Goal: Task Accomplishment & Management: Manage account settings

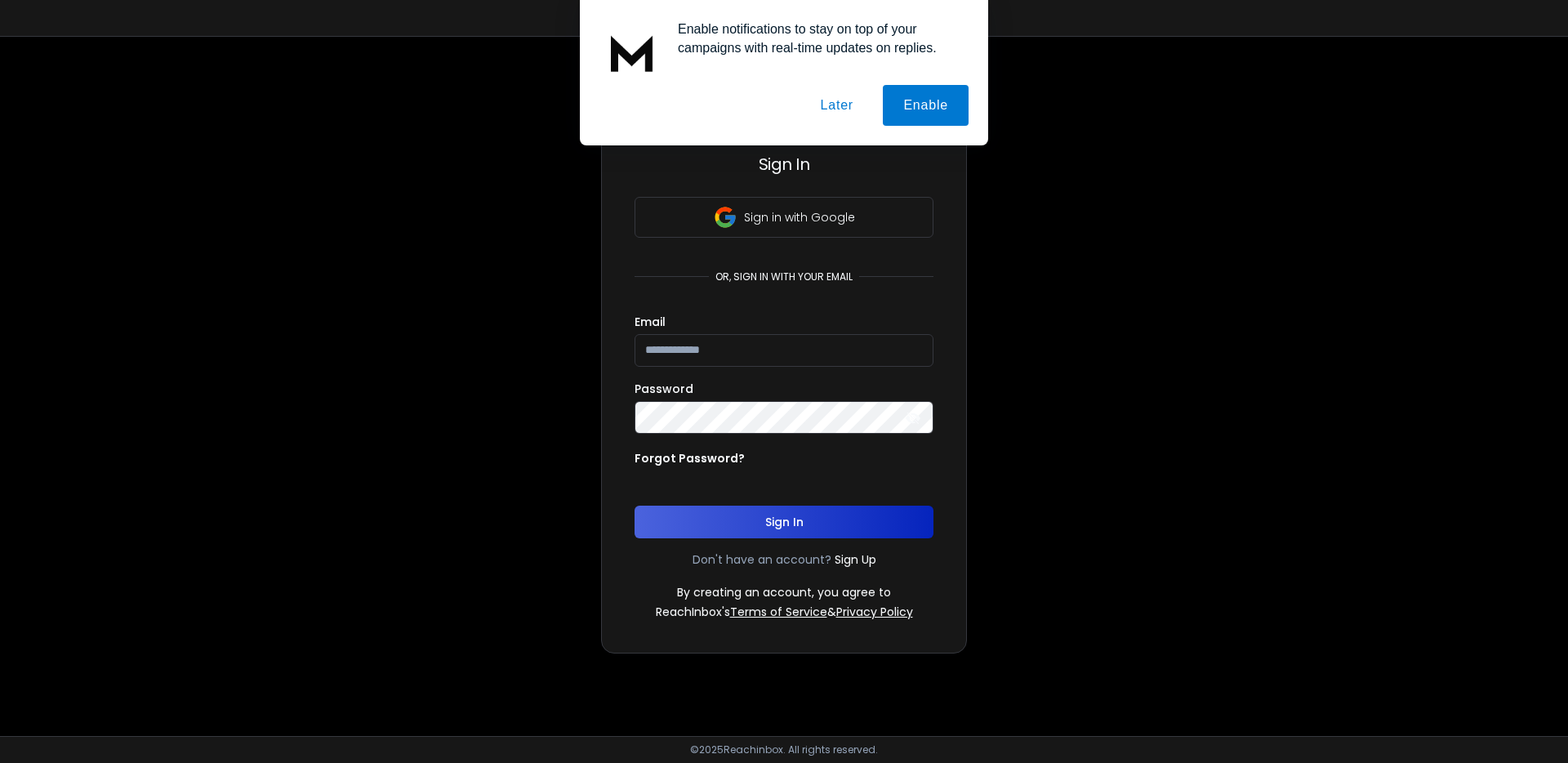
click at [829, 96] on button "Later" at bounding box center [835, 106] width 73 height 41
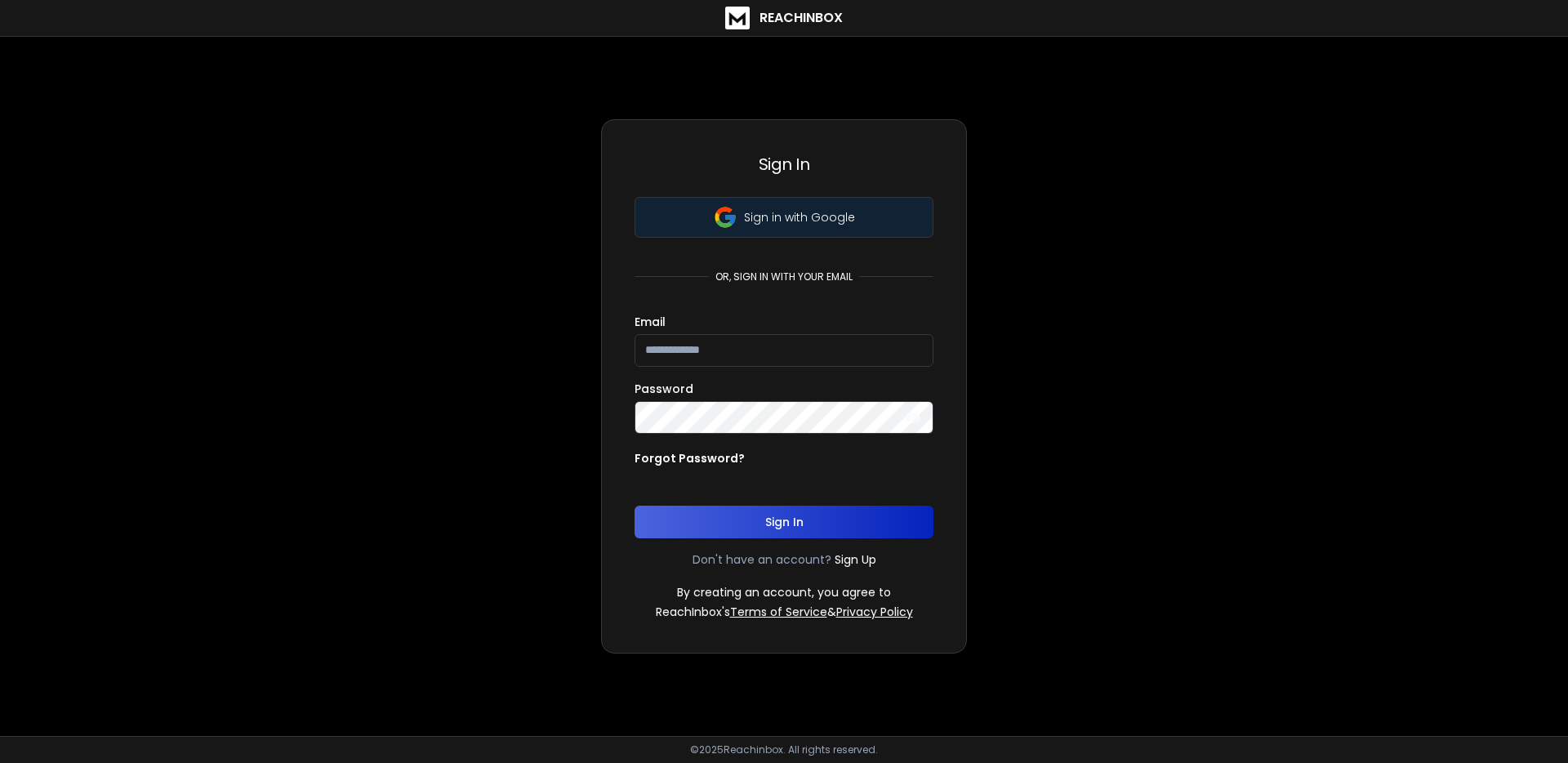
click at [782, 212] on p "Sign in with Google" at bounding box center [800, 217] width 111 height 16
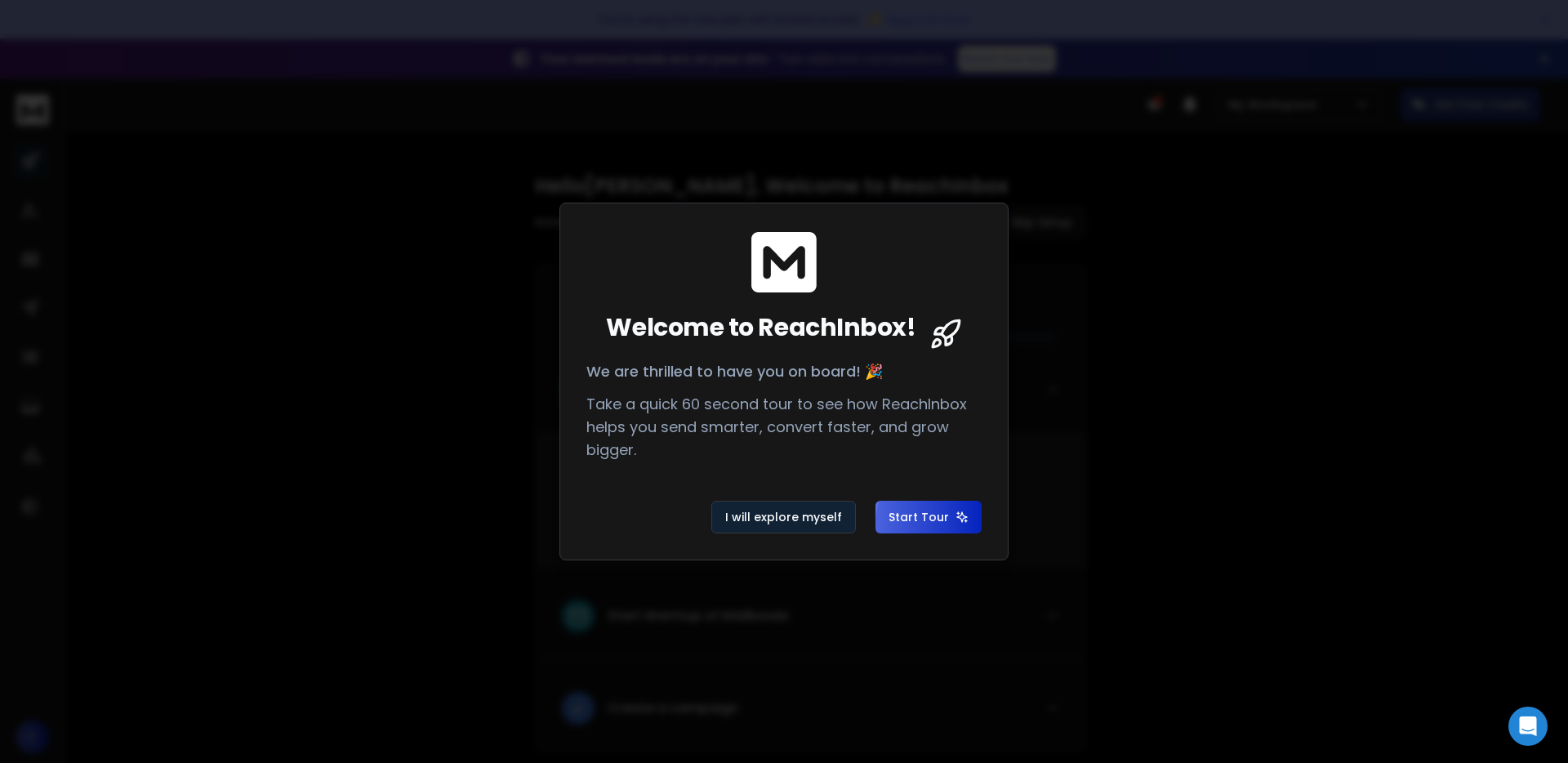
click at [765, 510] on button "I will explore myself" at bounding box center [783, 517] width 144 height 33
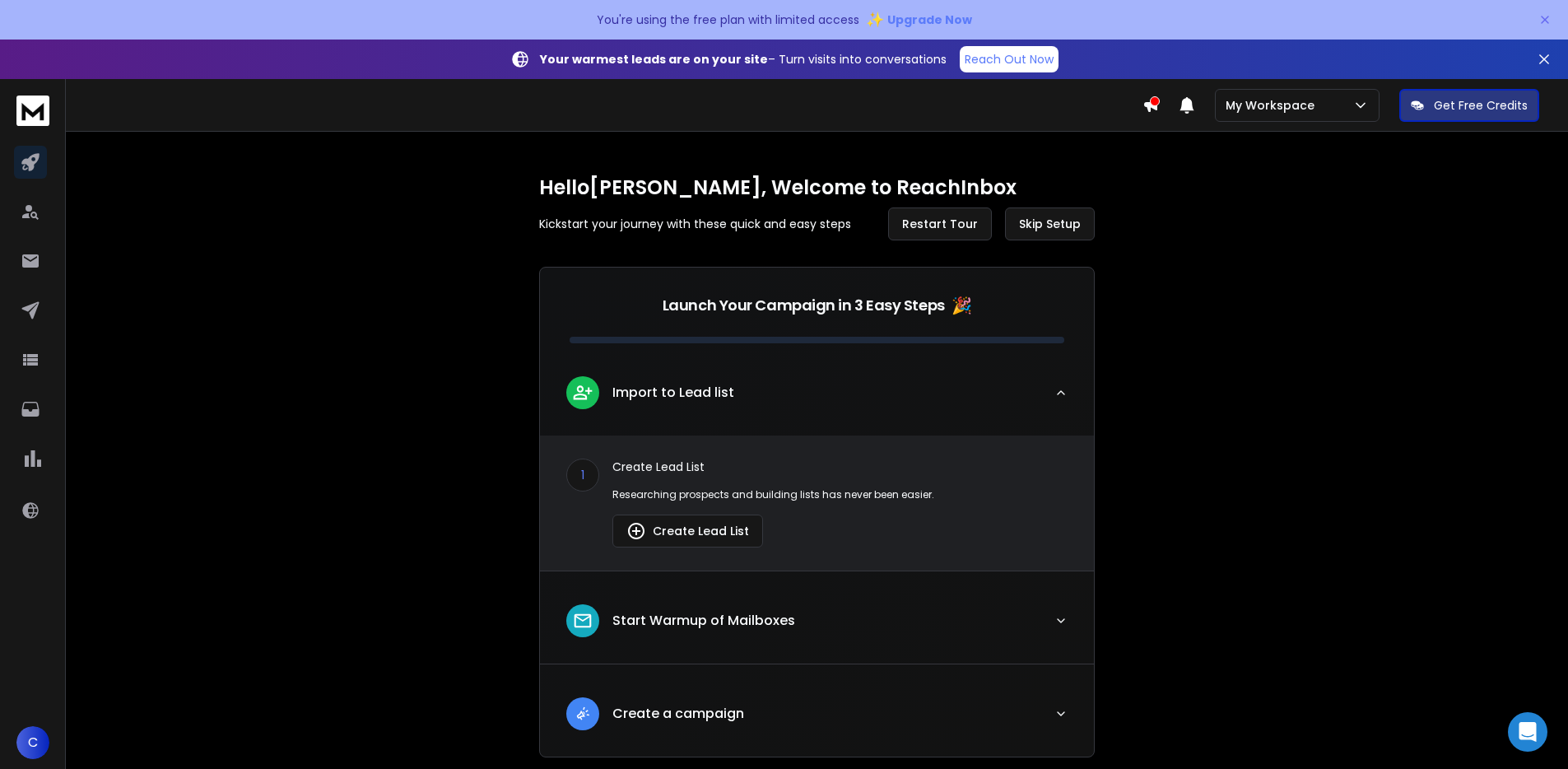
click at [409, 357] on div "Hello Corey , Welcome to ReachInbox Kickstart your journey with these quick and…" at bounding box center [816, 465] width 1449 height 635
click at [30, 720] on div "C" at bounding box center [32, 427] width 65 height 697
click at [31, 727] on span "C" at bounding box center [32, 743] width 33 height 33
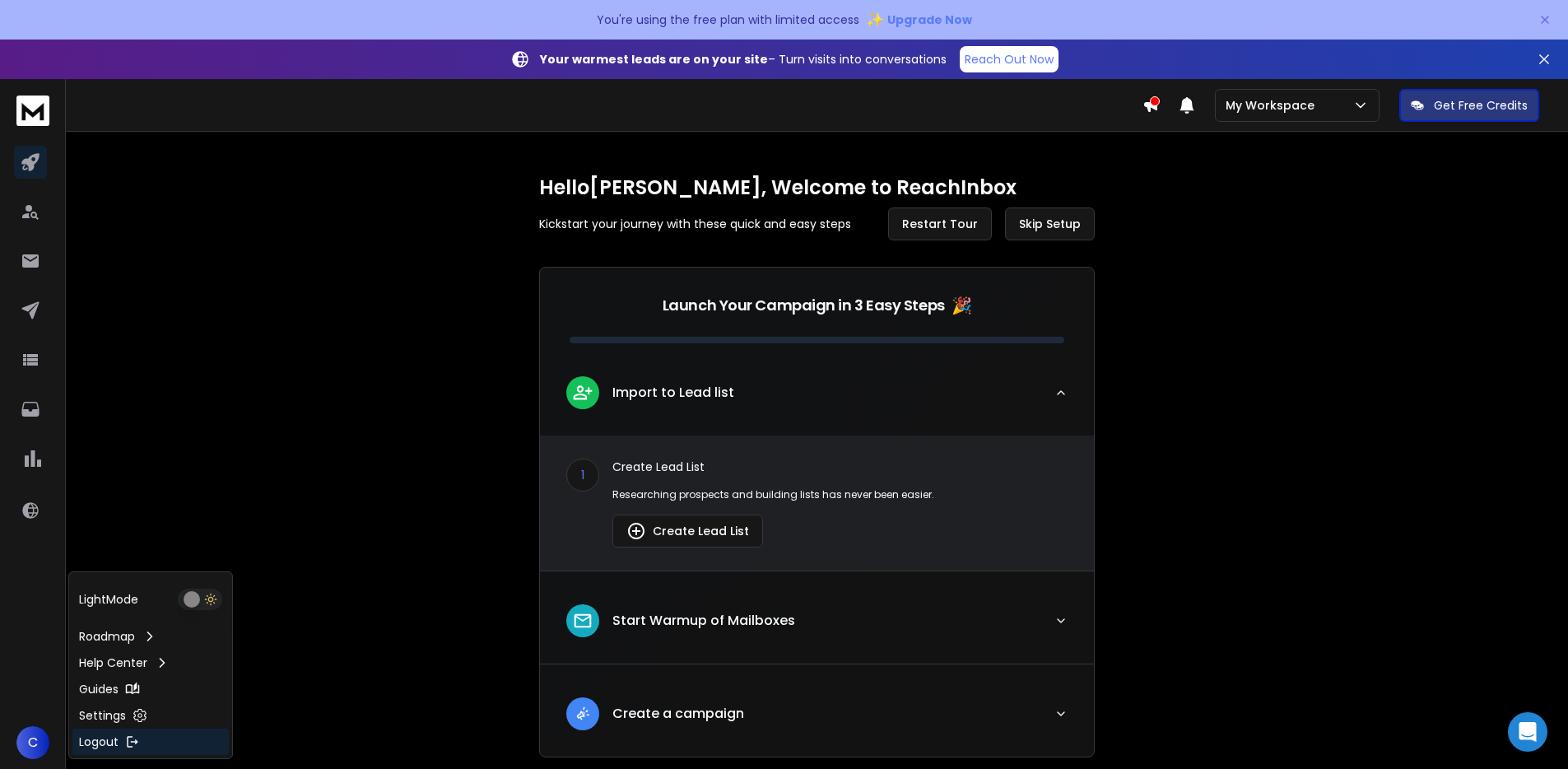
click at [138, 736] on icon at bounding box center [132, 741] width 14 height 14
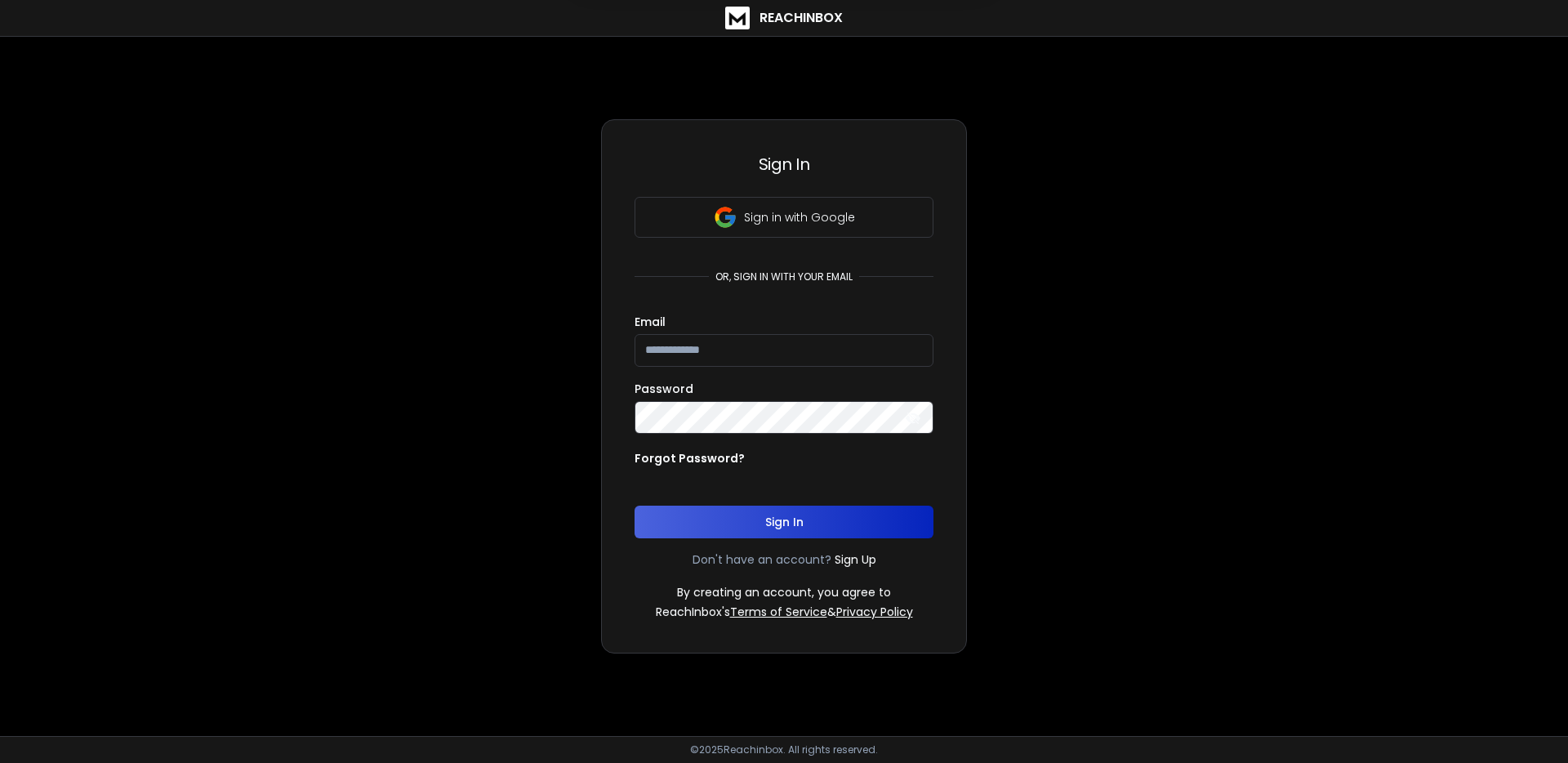
click at [701, 340] on input "email" at bounding box center [784, 350] width 299 height 33
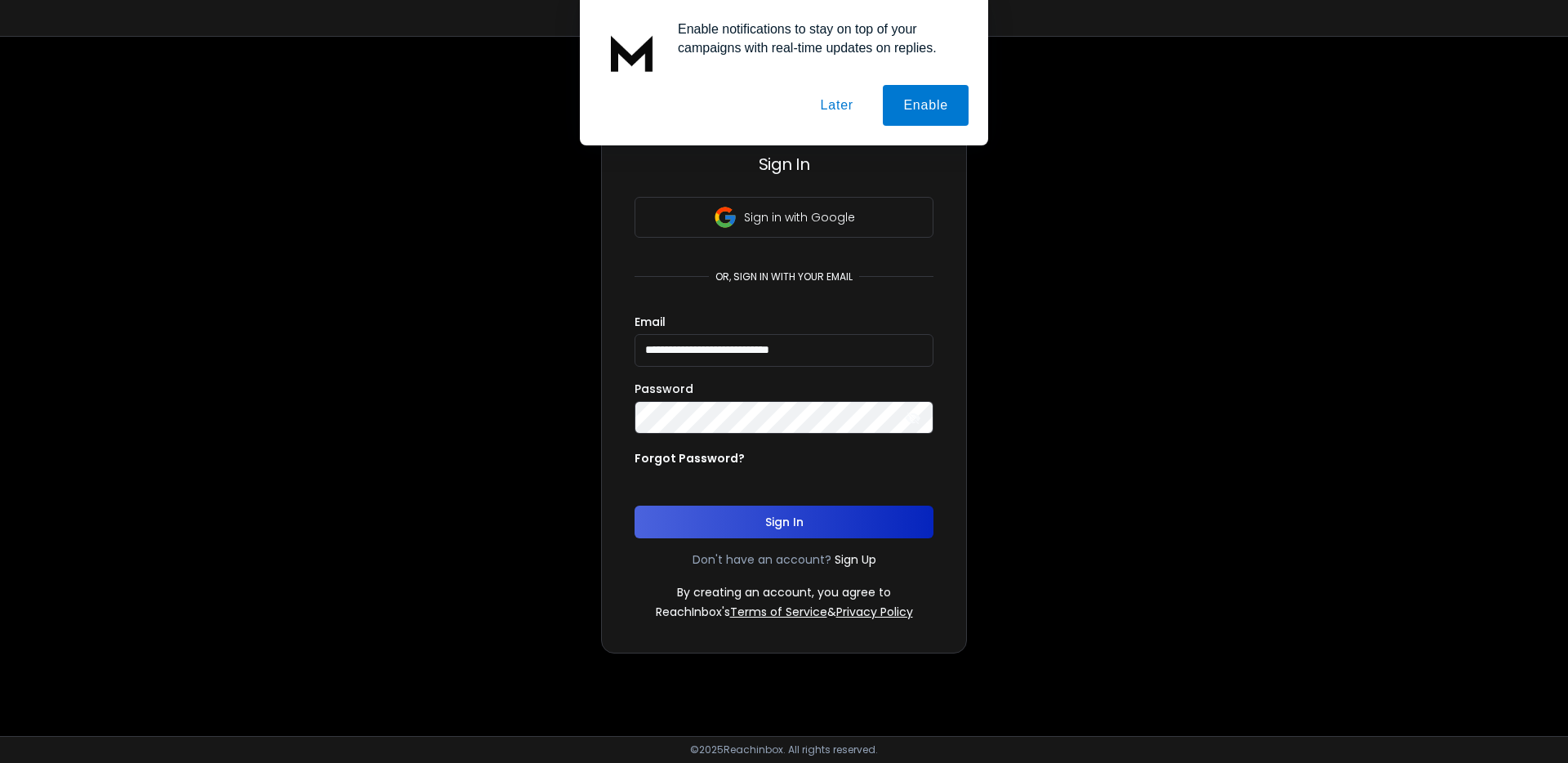
type input "**********"
click at [635, 506] on button "Sign In" at bounding box center [784, 522] width 299 height 33
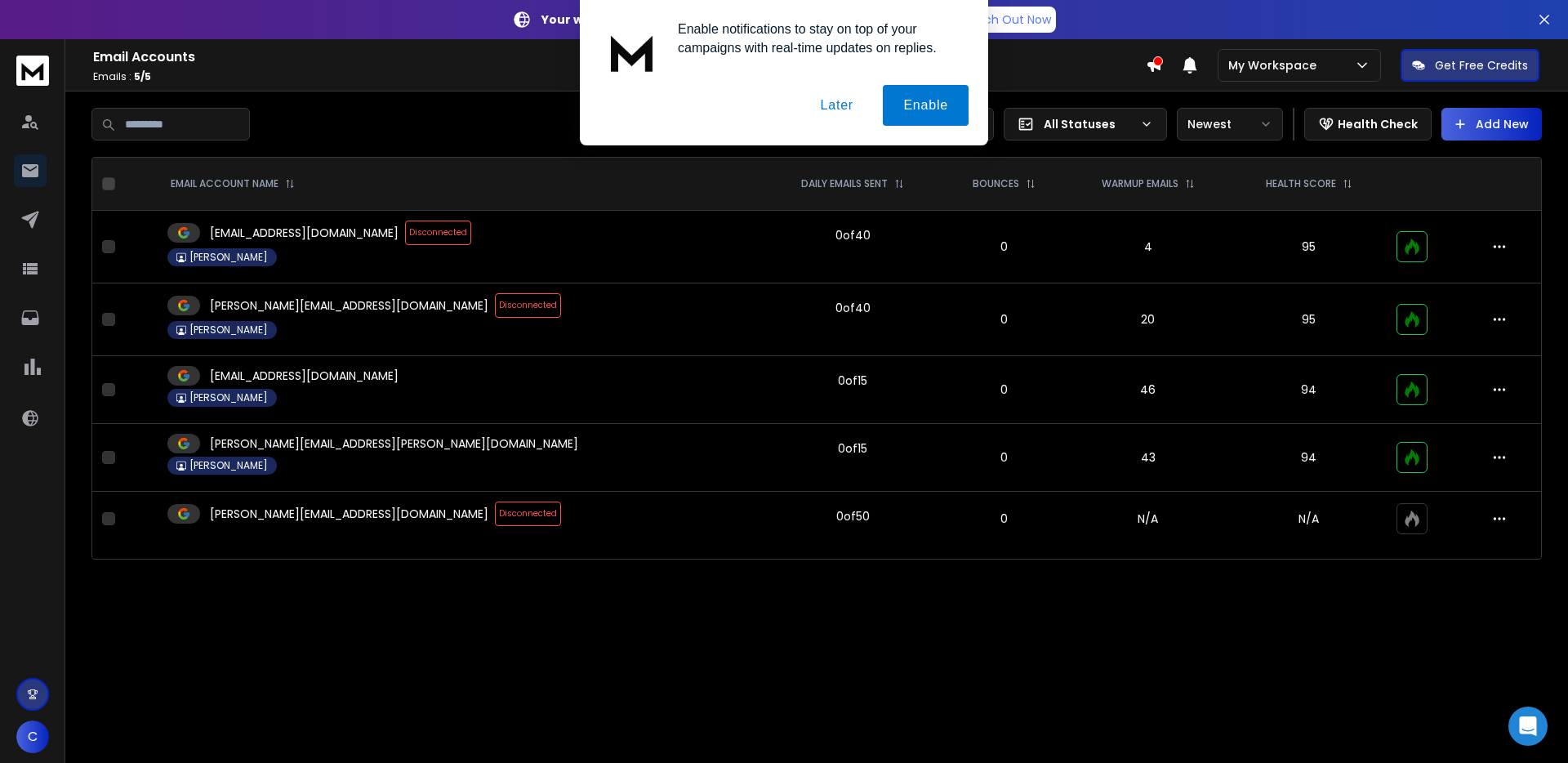
click at [855, 110] on button "Later" at bounding box center [835, 106] width 73 height 41
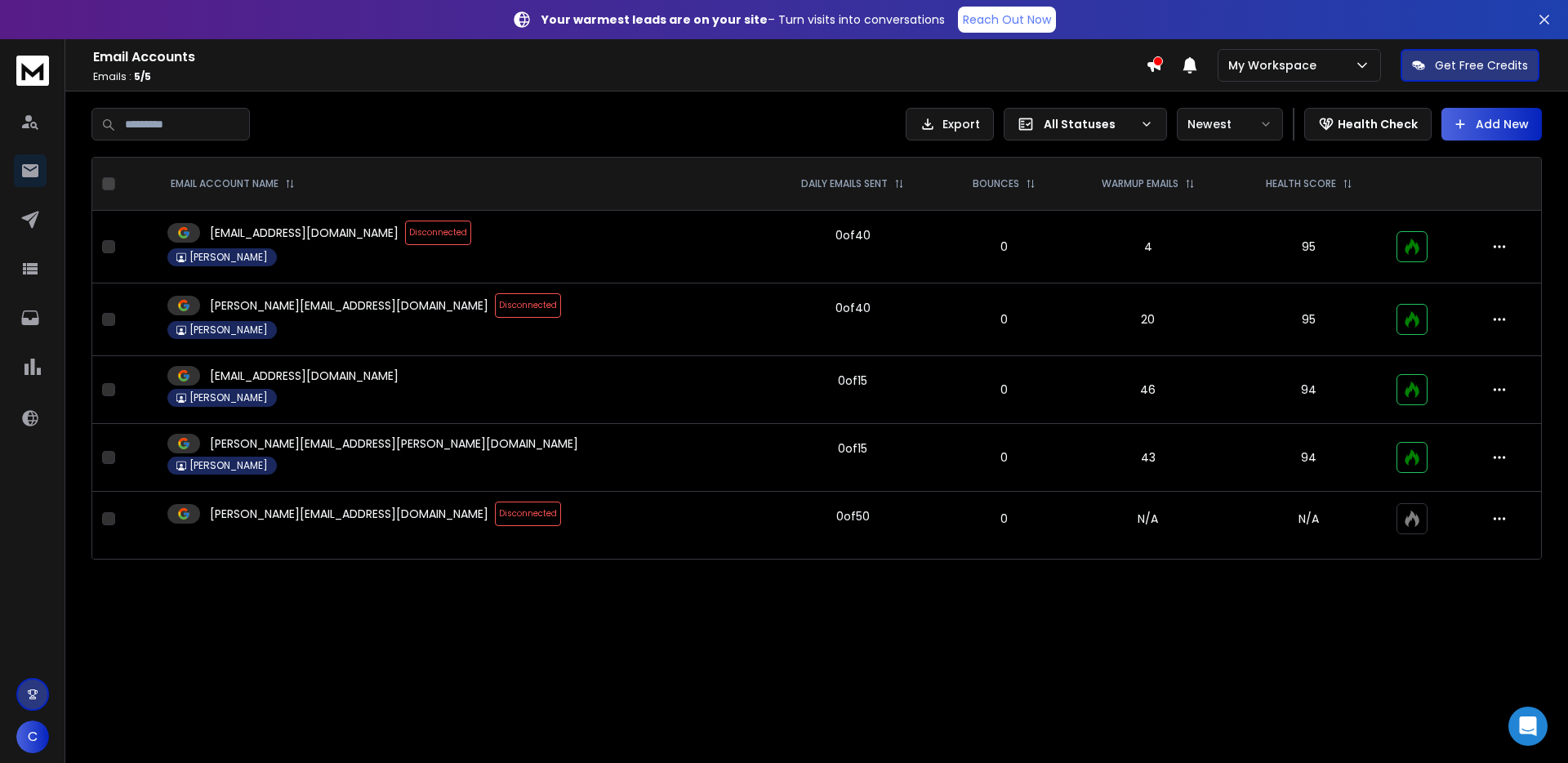
click at [443, 112] on div at bounding box center [493, 124] width 804 height 33
click at [105, 241] on button "button" at bounding box center [108, 246] width 13 height 13
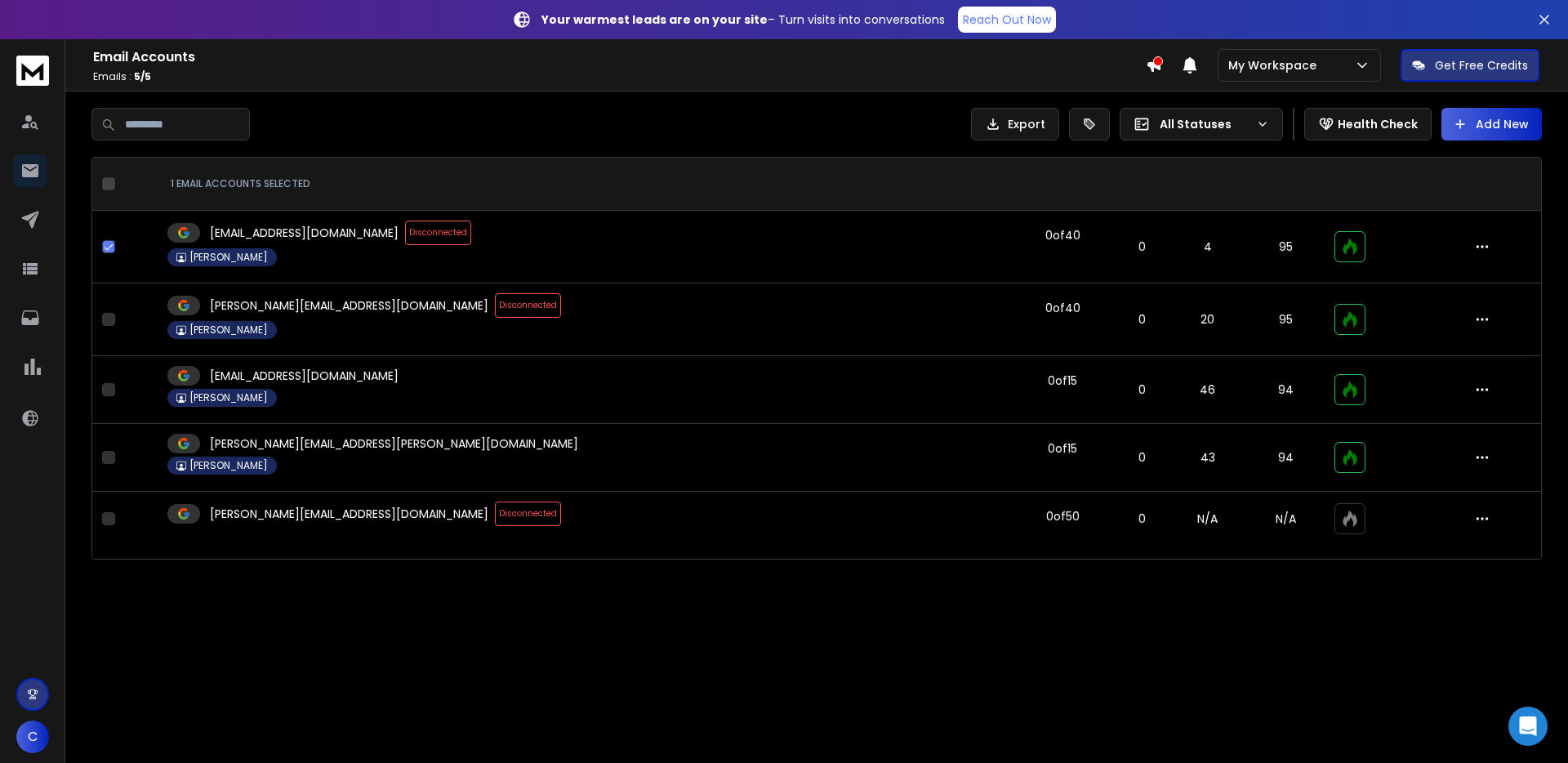
click at [108, 317] on button "button" at bounding box center [108, 319] width 13 height 13
click at [113, 522] on button "button" at bounding box center [108, 518] width 13 height 13
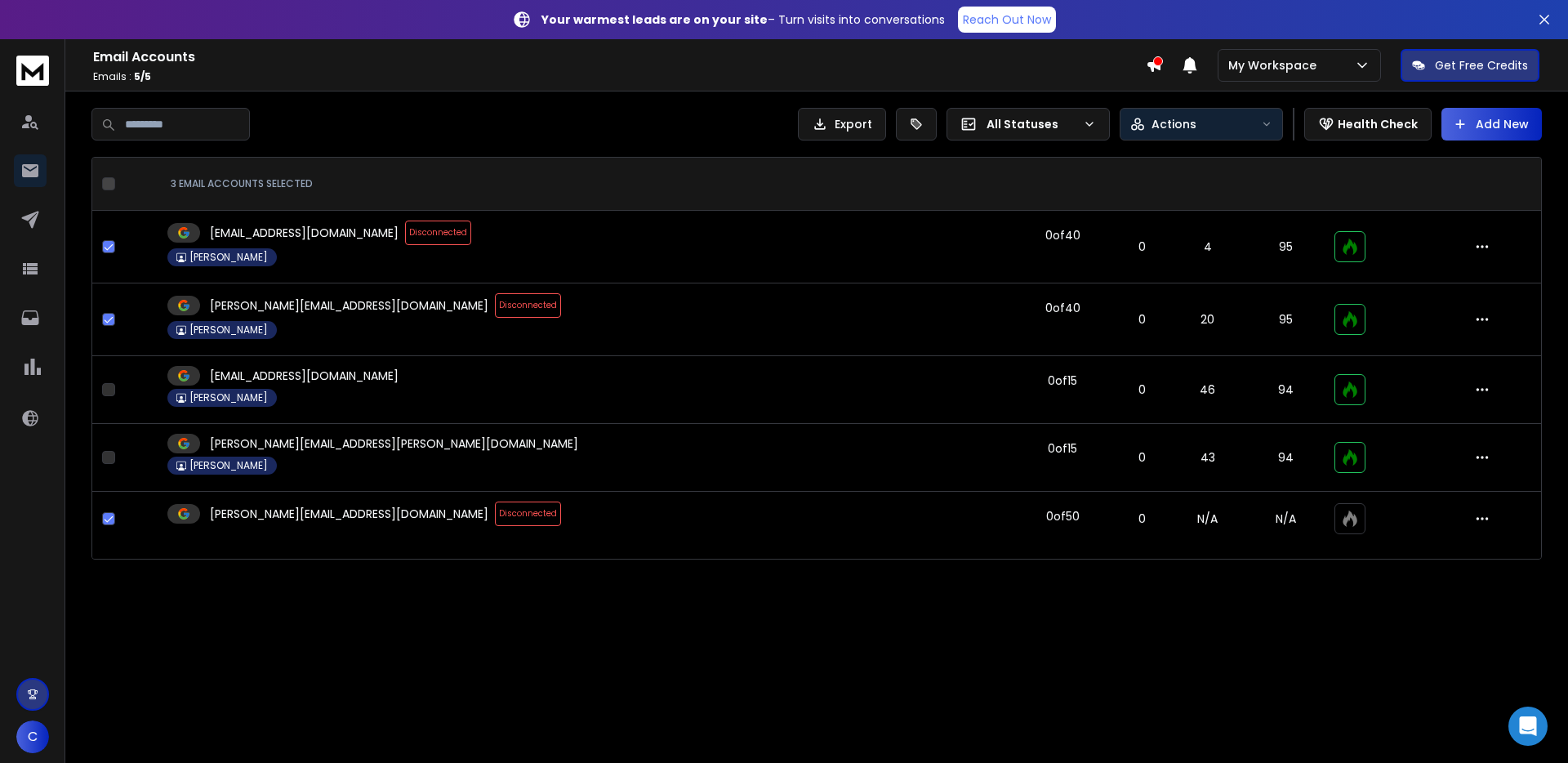
click at [1168, 133] on button "Actions" at bounding box center [1202, 124] width 164 height 33
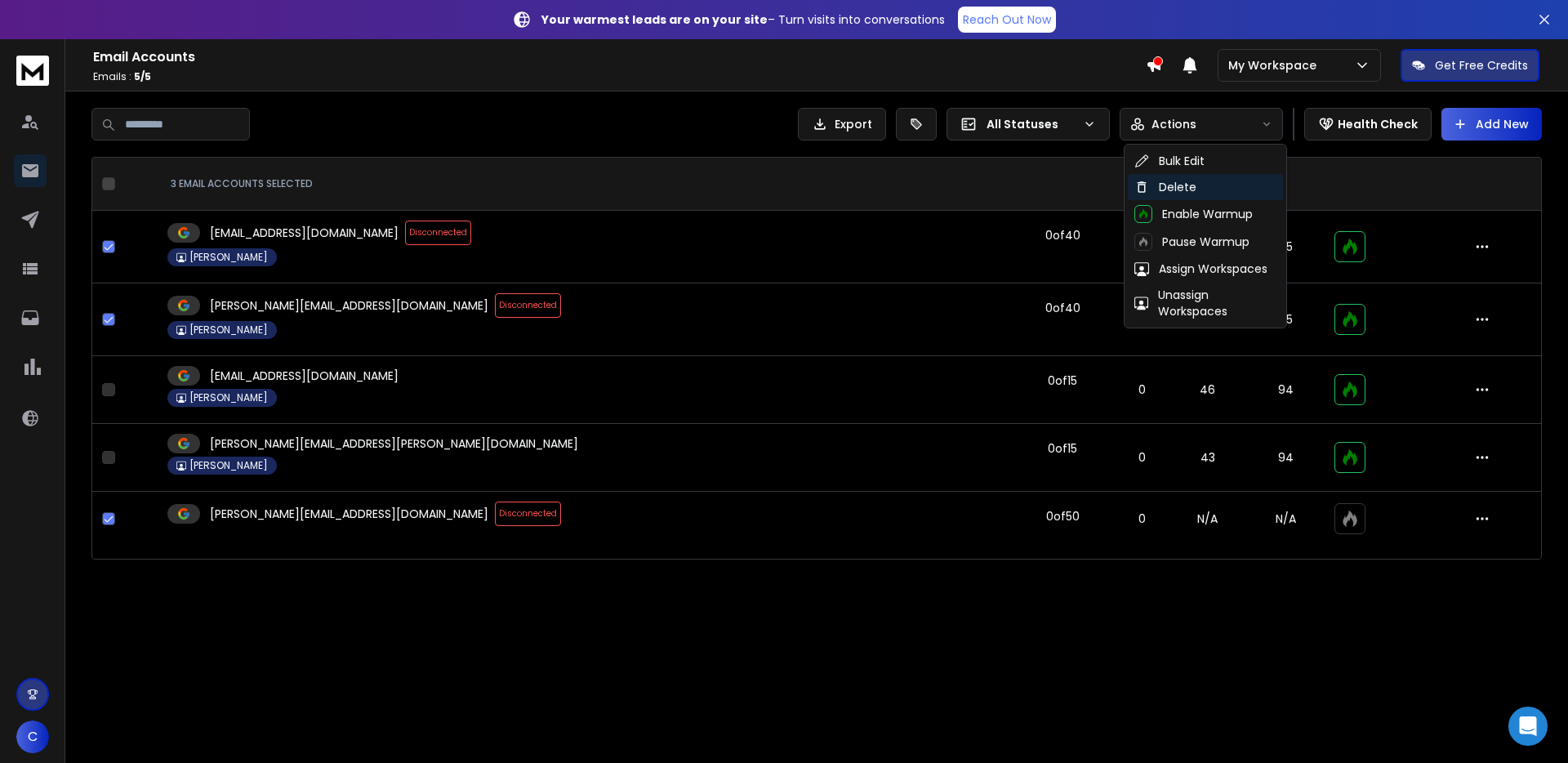
click at [1182, 187] on div "Delete" at bounding box center [1165, 187] width 62 height 16
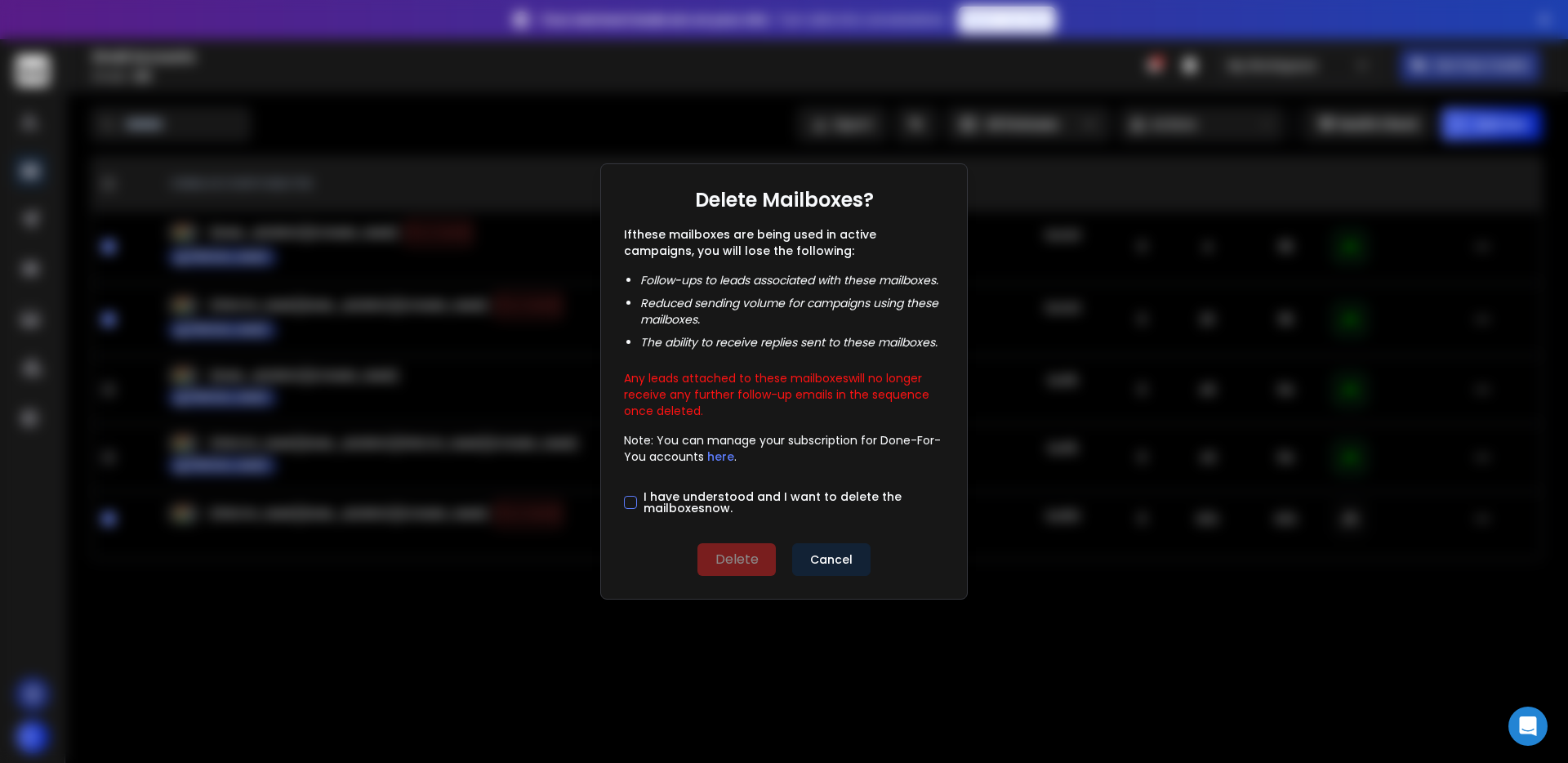
click at [624, 501] on button "I have understood and I want to delete the mailbox es now." at bounding box center [630, 501] width 13 height 13
click at [704, 549] on button "Delete" at bounding box center [737, 560] width 78 height 33
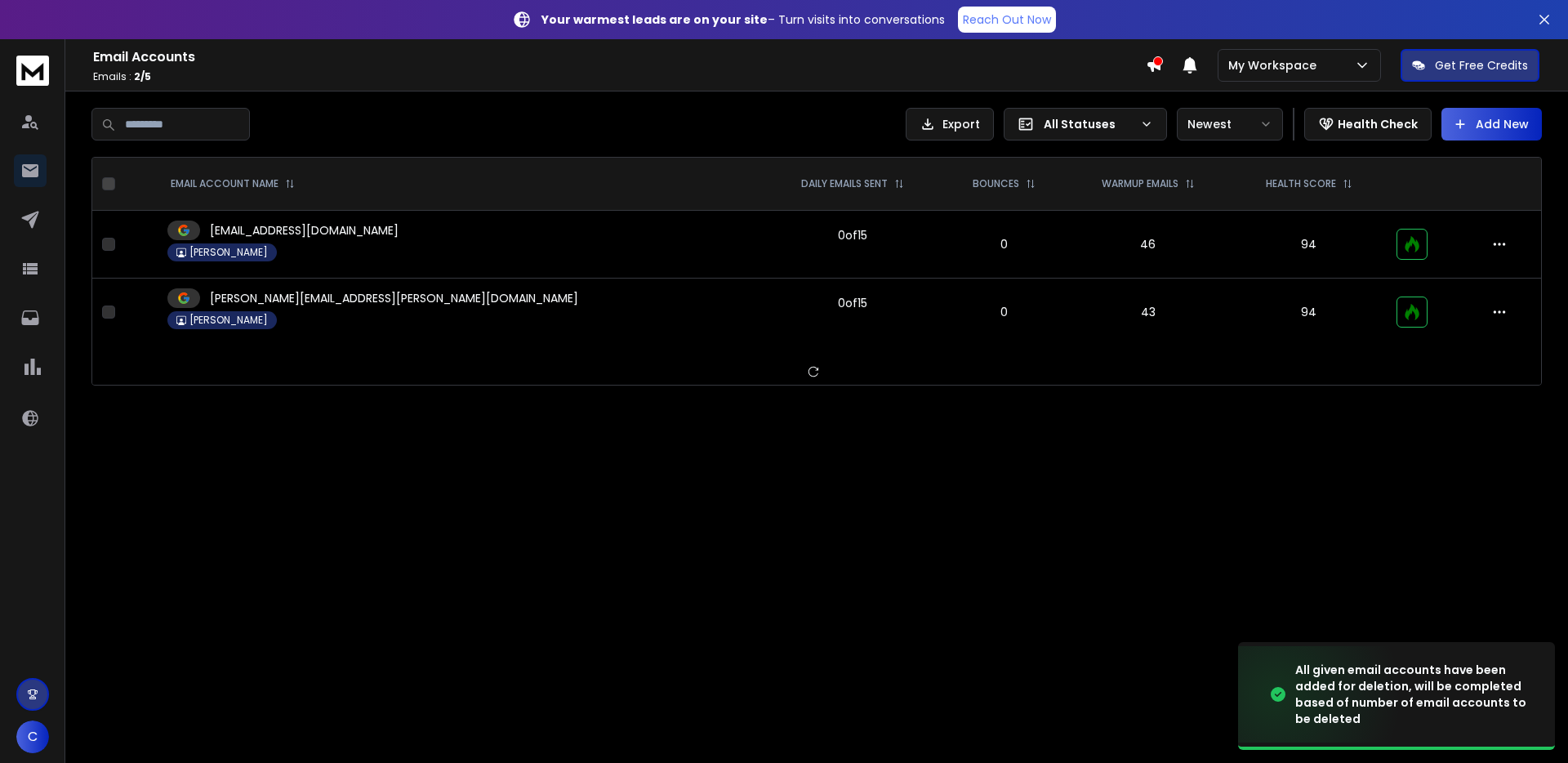
click at [635, 572] on div "Your warmest leads are on your site – Turn visits into conversations Reach Out …" at bounding box center [784, 382] width 1568 height 763
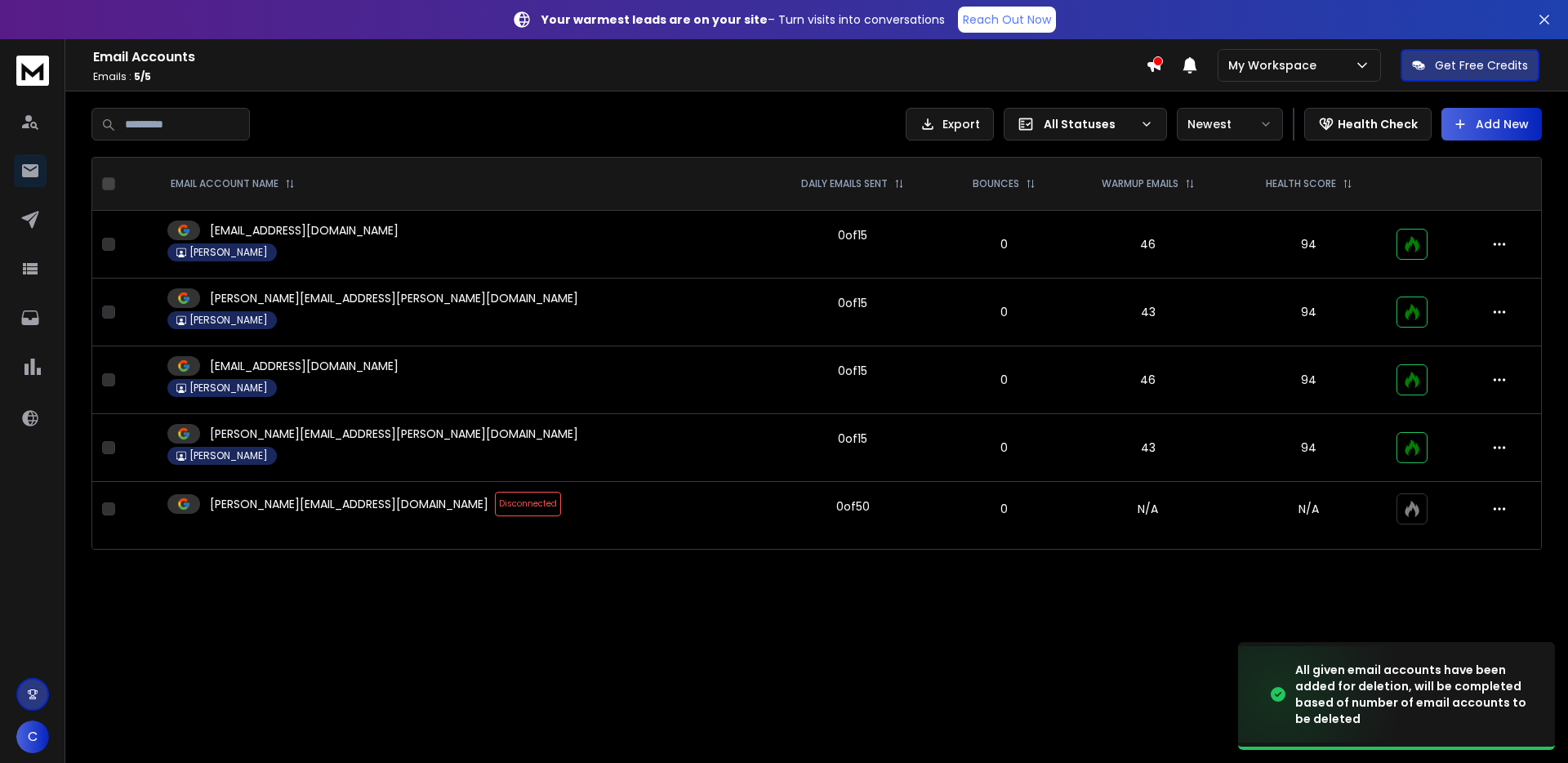
click at [425, 122] on div at bounding box center [493, 124] width 804 height 33
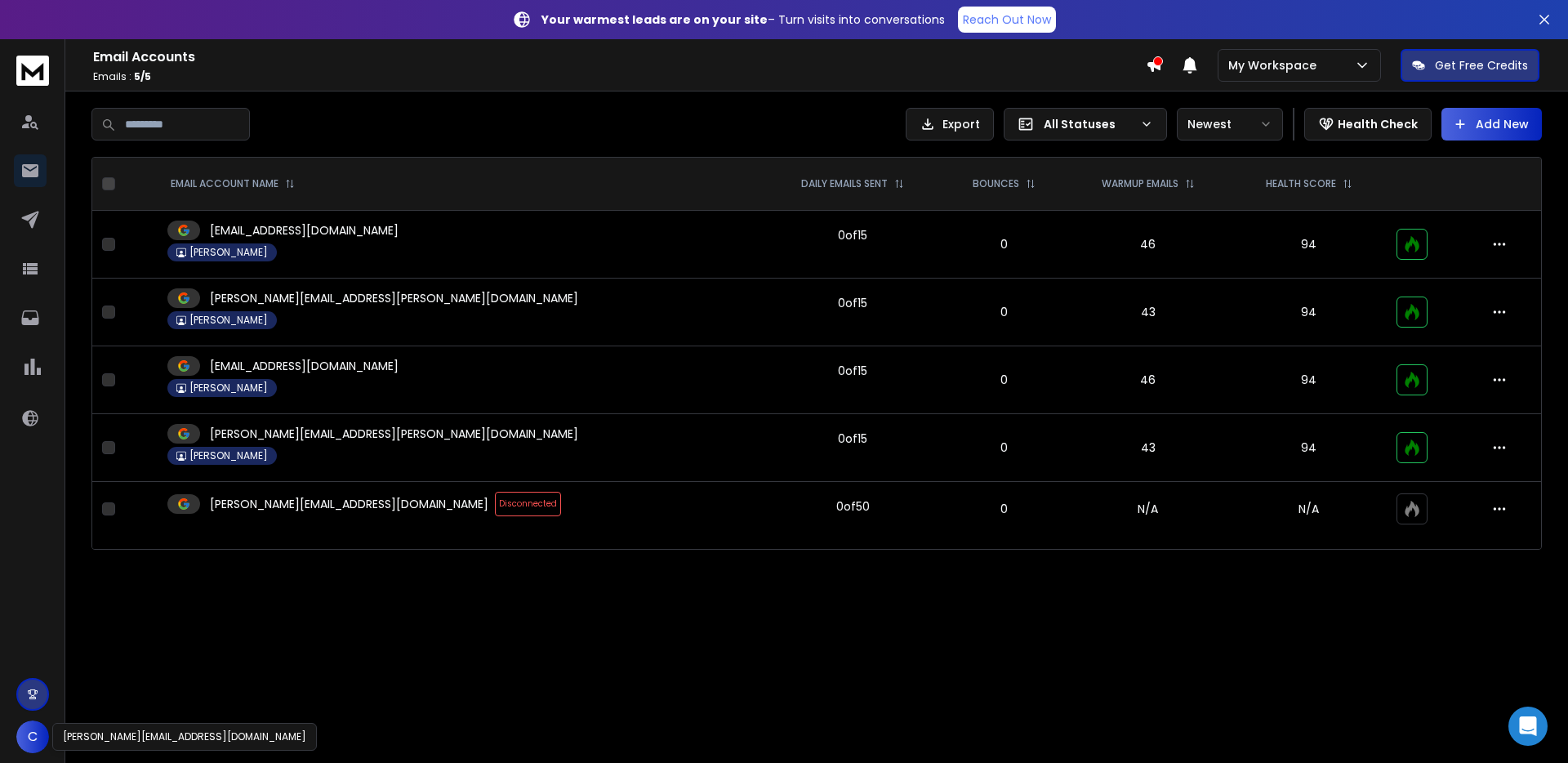
click at [19, 738] on span "C" at bounding box center [32, 737] width 33 height 33
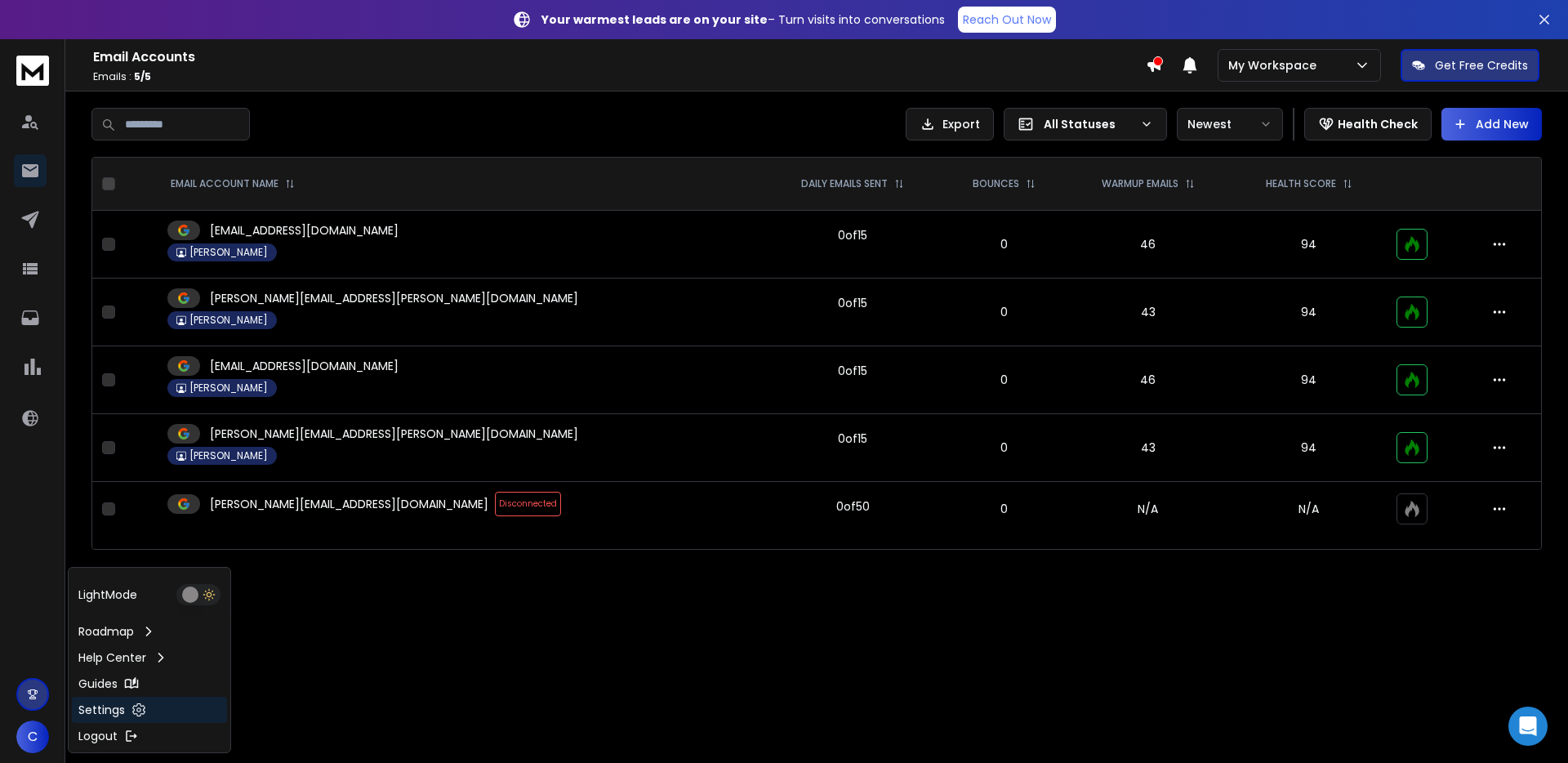
click at [111, 710] on p "Settings" at bounding box center [101, 709] width 46 height 16
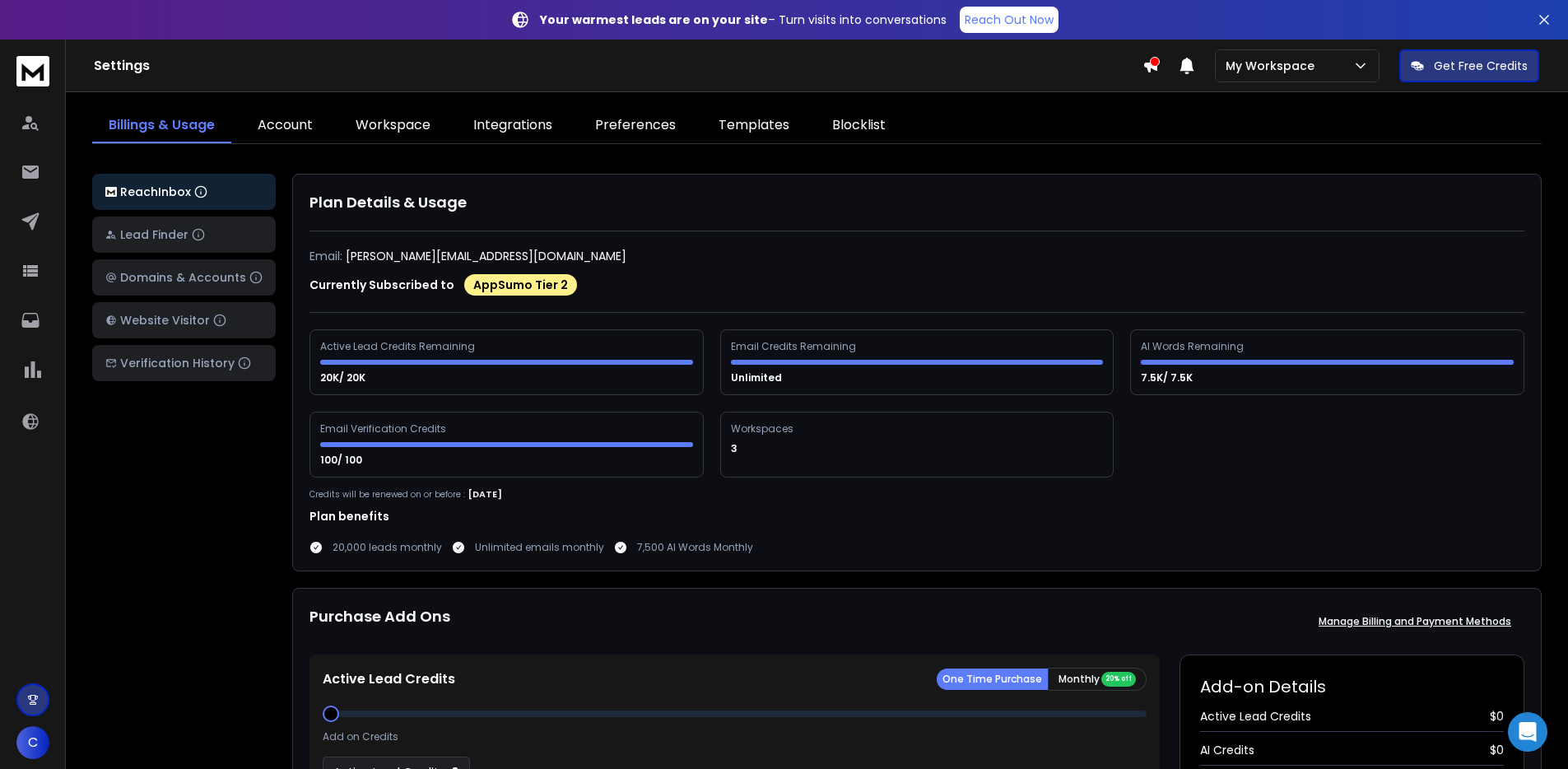
click at [606, 224] on div "Plan Details & Usage Email: [PERSON_NAME][EMAIL_ADDRESS][DOMAIN_NAME] Currently…" at bounding box center [917, 373] width 1214 height 363
click at [26, 749] on span "C" at bounding box center [32, 743] width 33 height 33
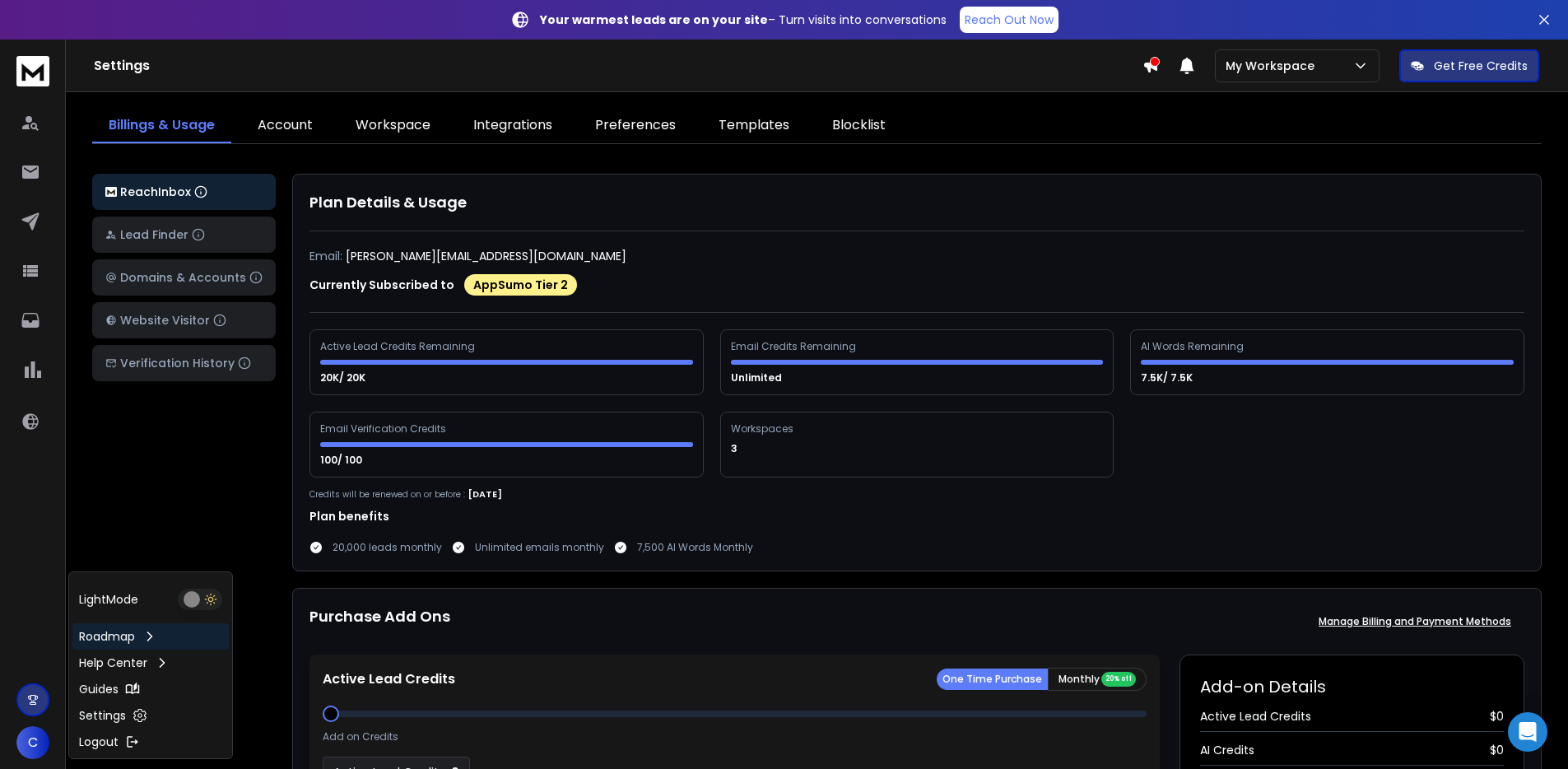
click at [188, 601] on button "button" at bounding box center [200, 599] width 44 height 21
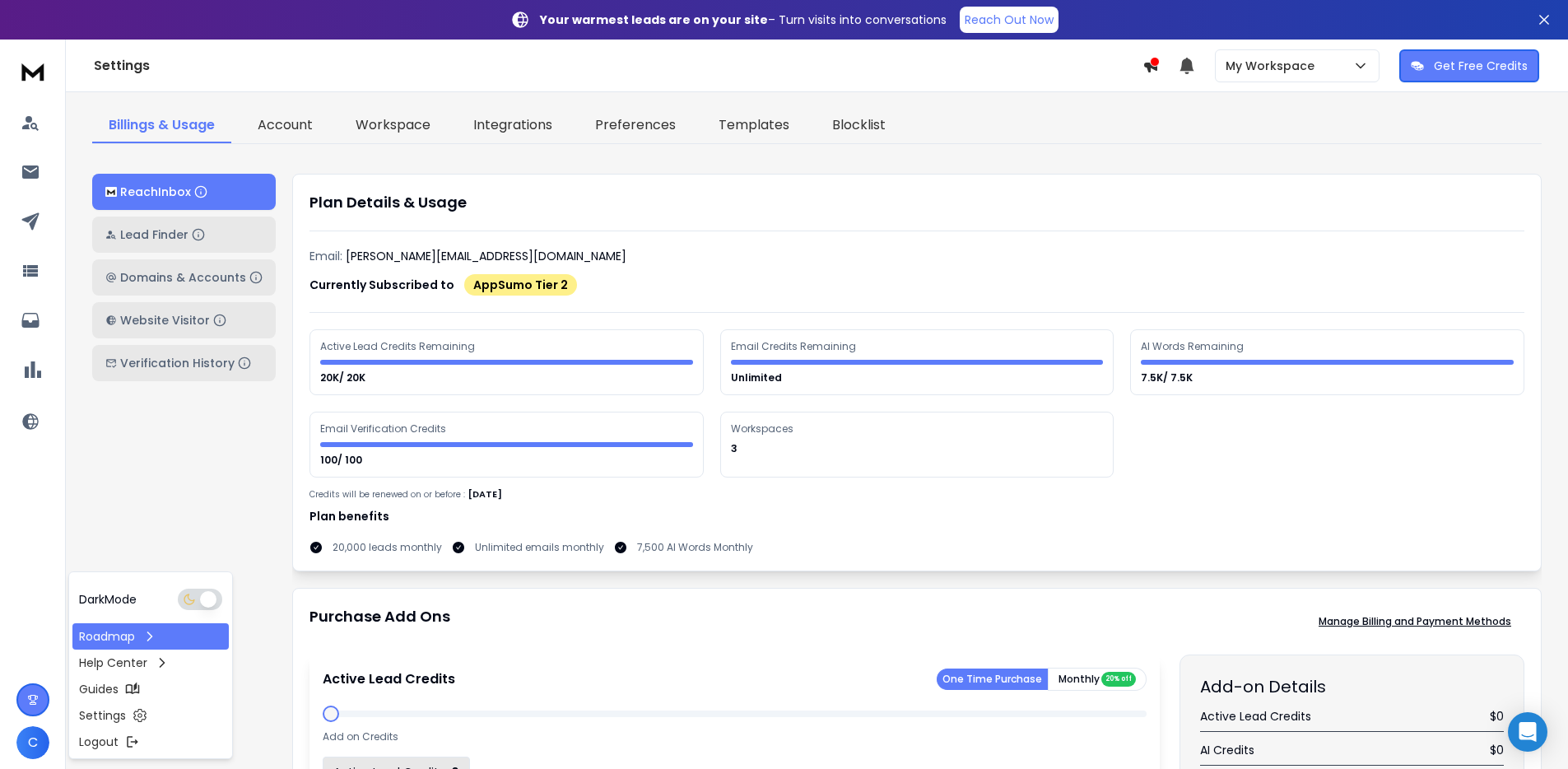
click at [196, 550] on div "ReachInbox Lead Finder Domains & Accounts Website Visitor Verification History …" at bounding box center [816, 482] width 1449 height 651
click at [880, 232] on div "Plan Details & Usage Email: [PERSON_NAME][EMAIL_ADDRESS][DOMAIN_NAME] Currently…" at bounding box center [917, 373] width 1214 height 363
click at [301, 133] on link "Account" at bounding box center [286, 126] width 88 height 35
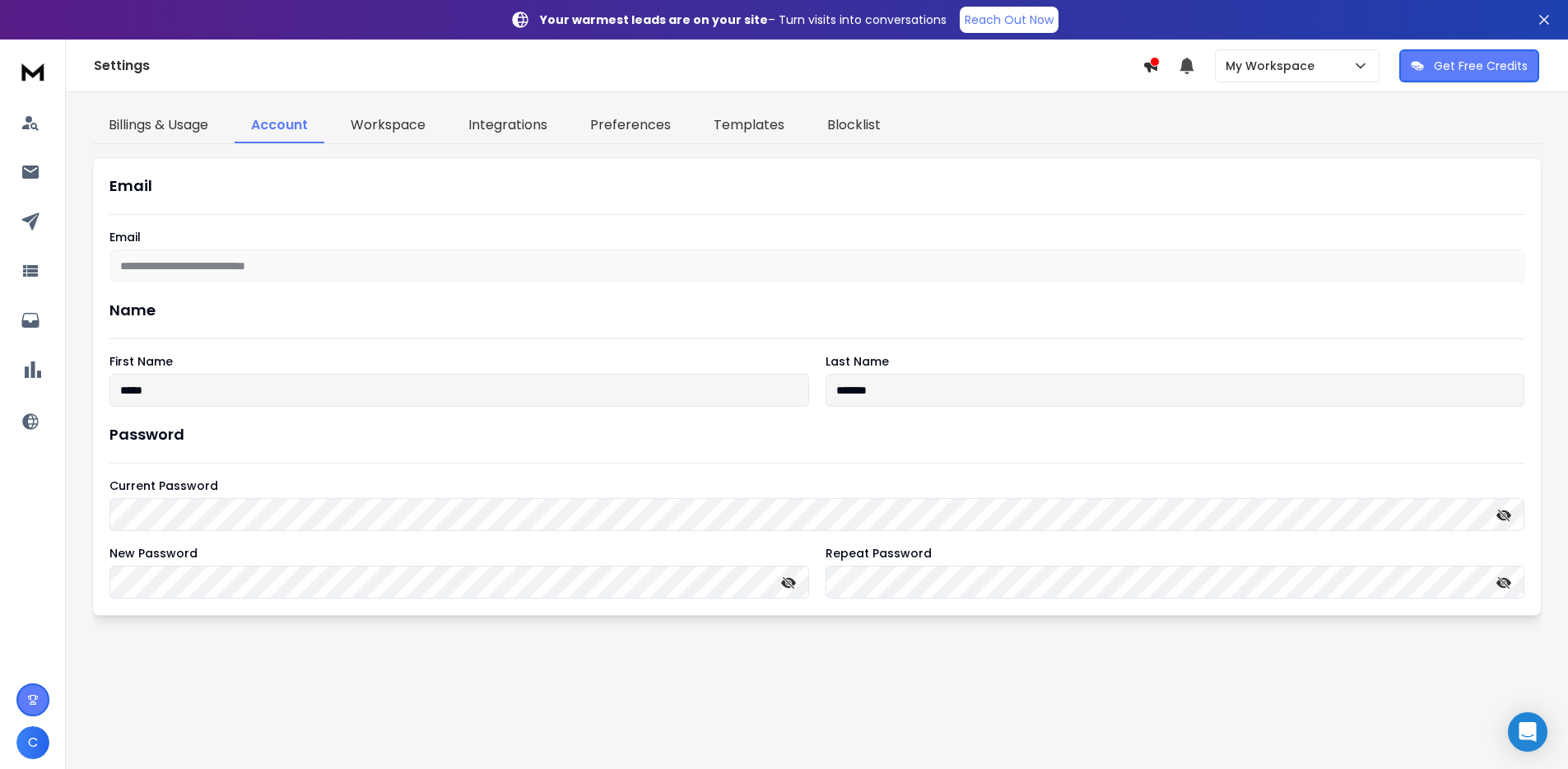
click at [402, 124] on link "Workspace" at bounding box center [388, 126] width 108 height 35
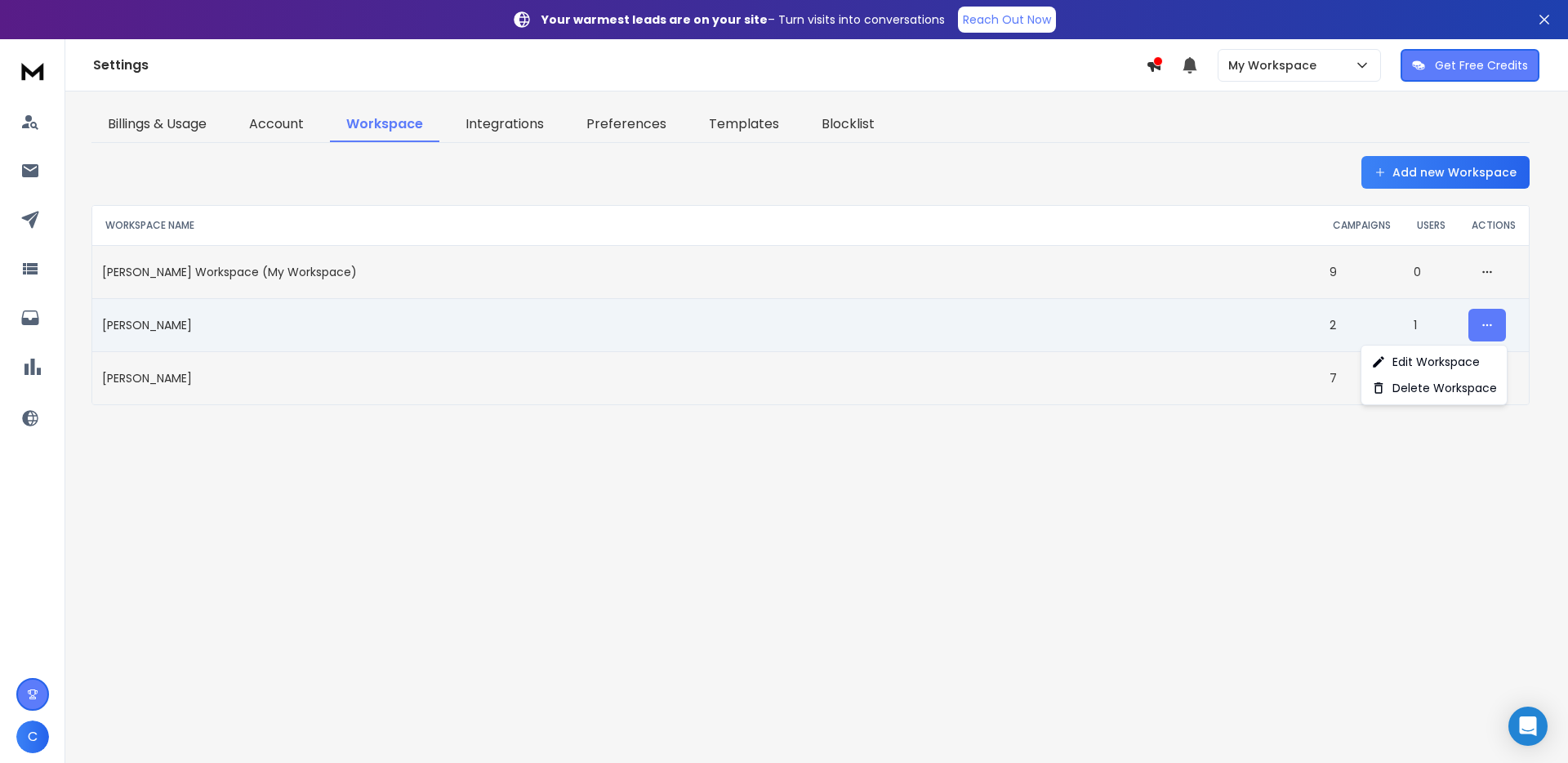
click at [1485, 320] on icon "button" at bounding box center [1488, 325] width 12 height 12
click at [1430, 392] on p "Delete Workspace" at bounding box center [1445, 387] width 105 height 16
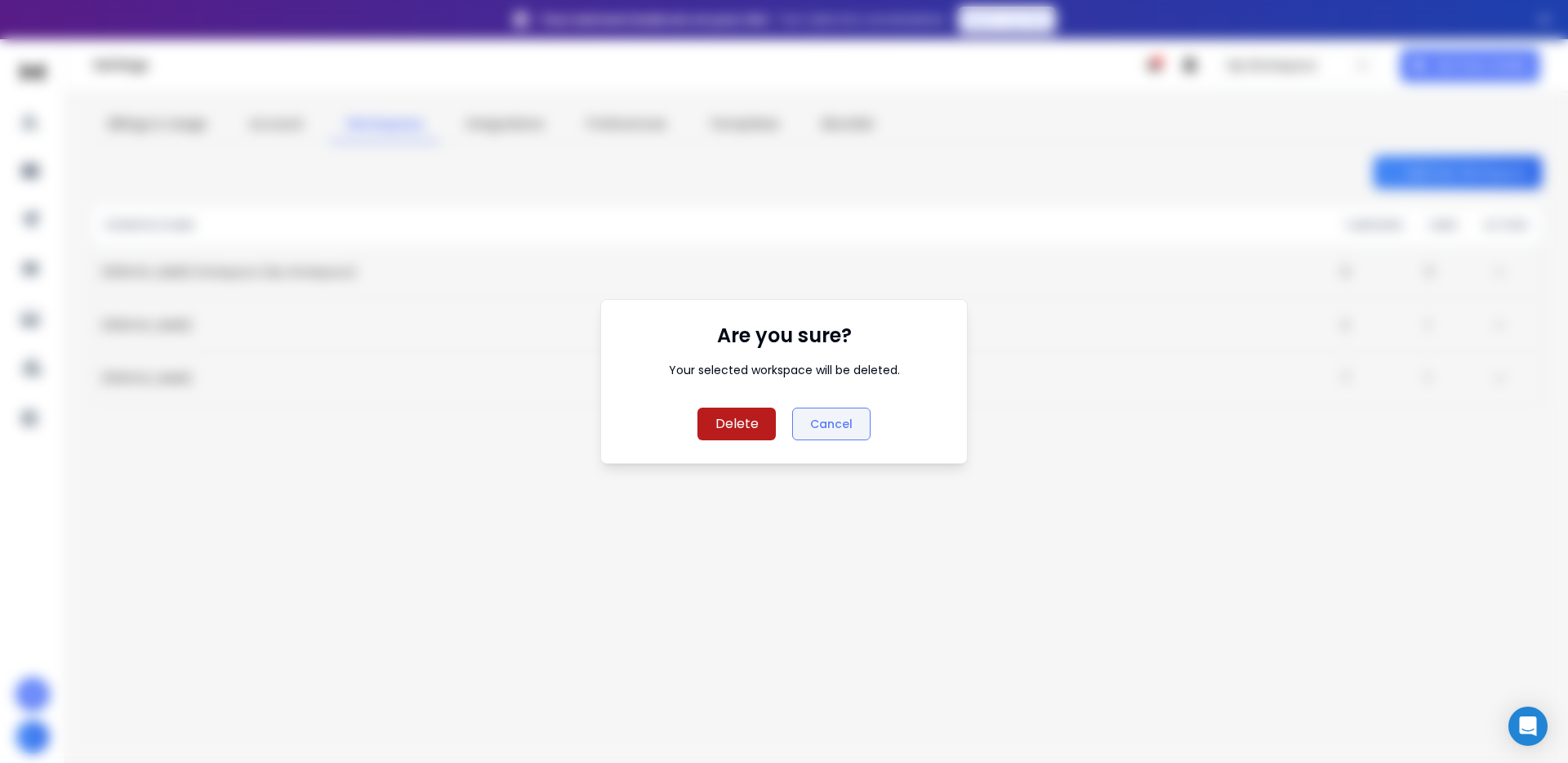
click at [738, 419] on button "Delete" at bounding box center [737, 424] width 78 height 33
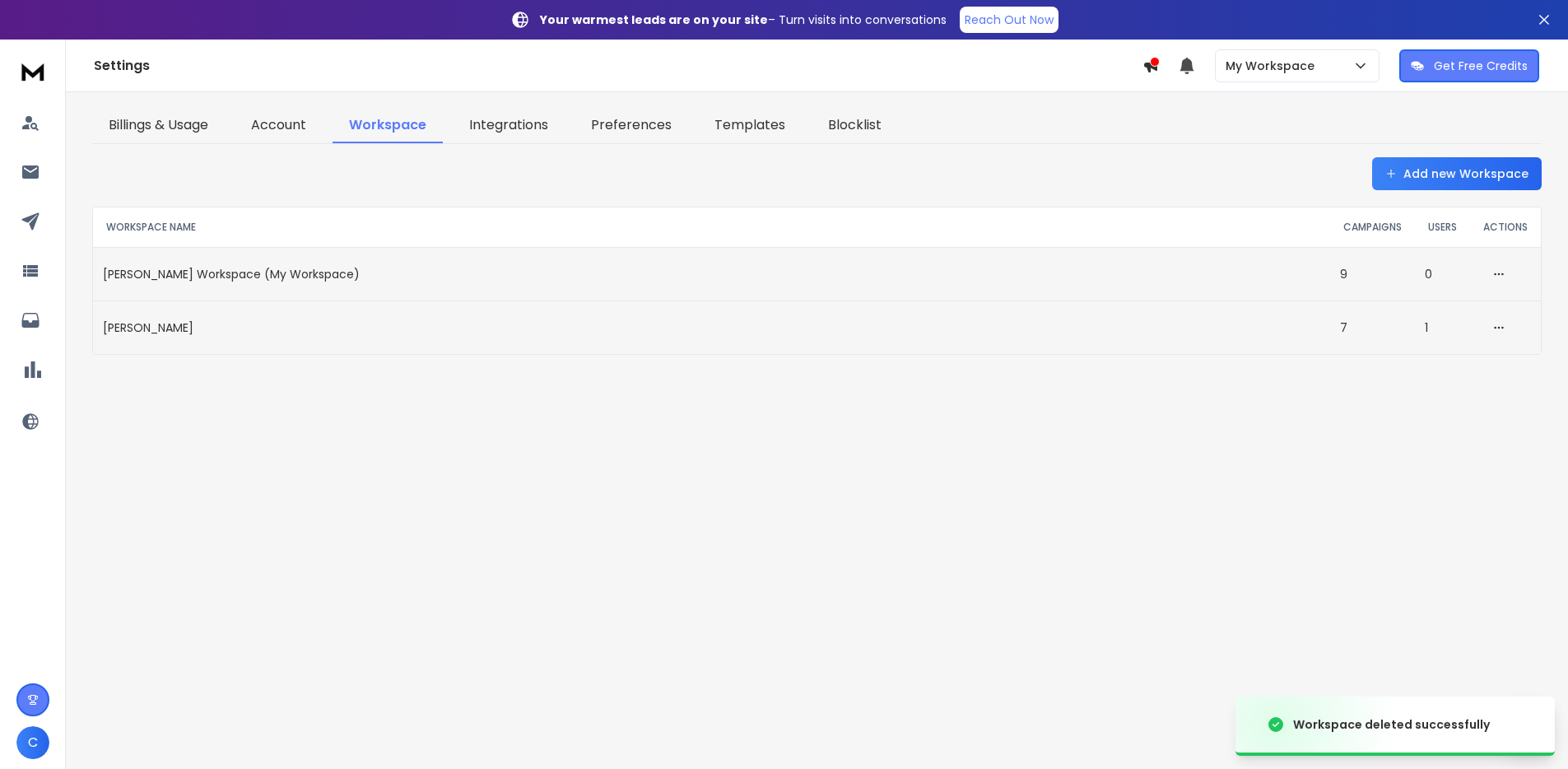
drag, startPoint x: 553, startPoint y: 174, endPoint x: 457, endPoint y: 175, distance: 96.0
click at [553, 174] on div "Add new Workspace" at bounding box center [816, 174] width 1449 height 33
click at [289, 122] on link "Account" at bounding box center [279, 126] width 88 height 35
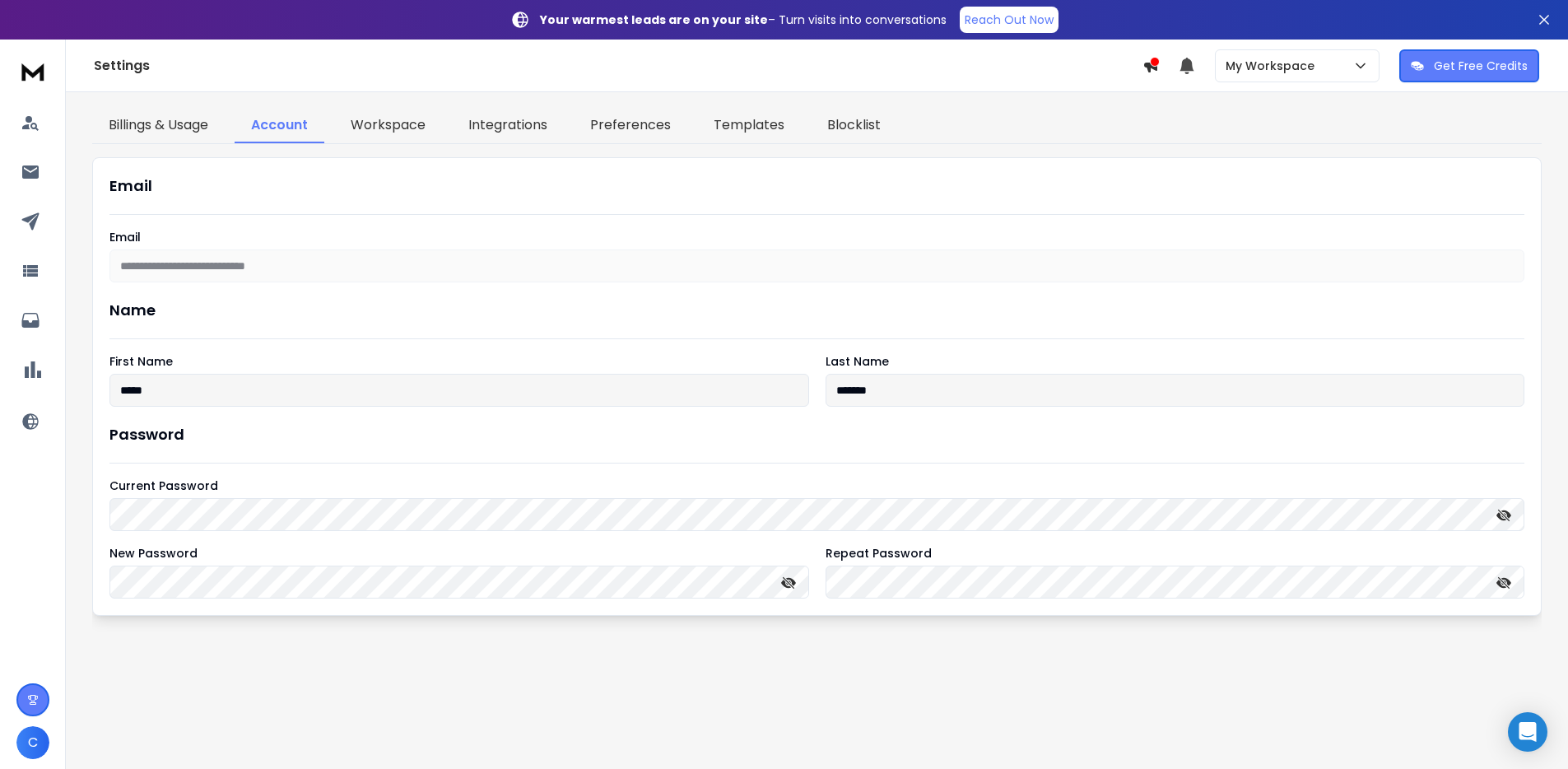
click at [1539, 14] on icon at bounding box center [1544, 20] width 10 height 10
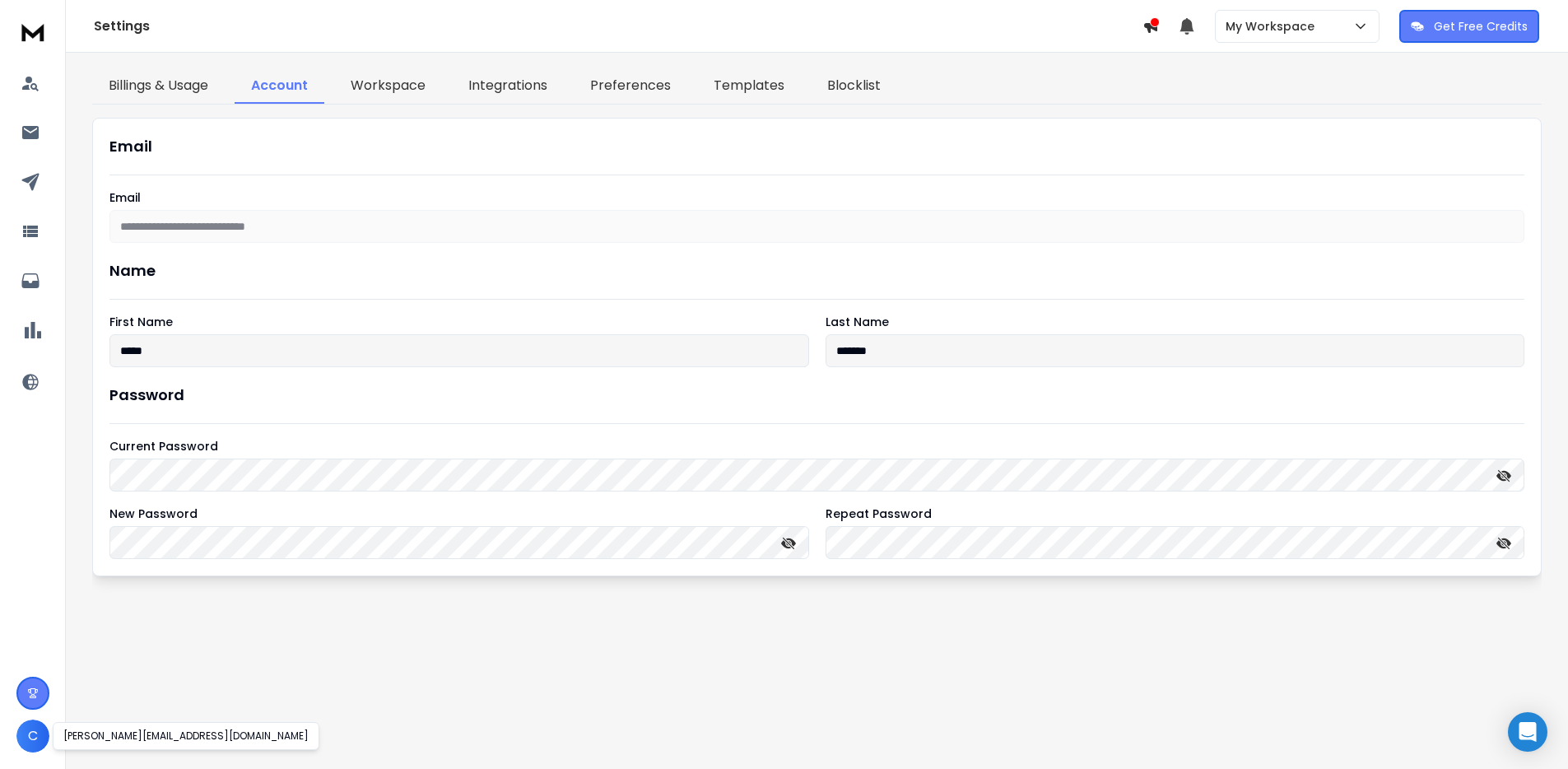
click at [35, 743] on span "C" at bounding box center [32, 736] width 33 height 33
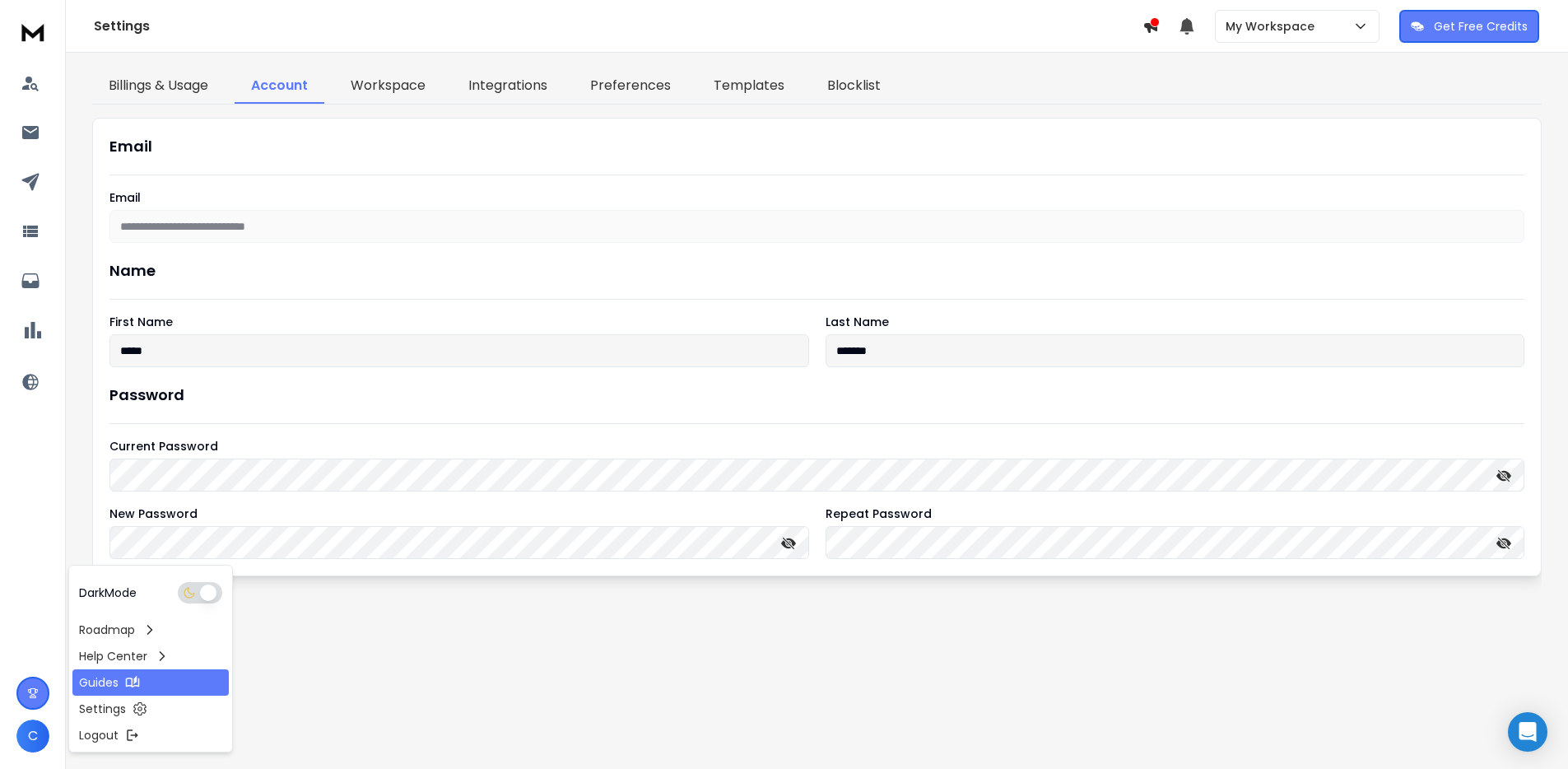
click at [366, 665] on div "**********" at bounding box center [816, 436] width 1449 height 637
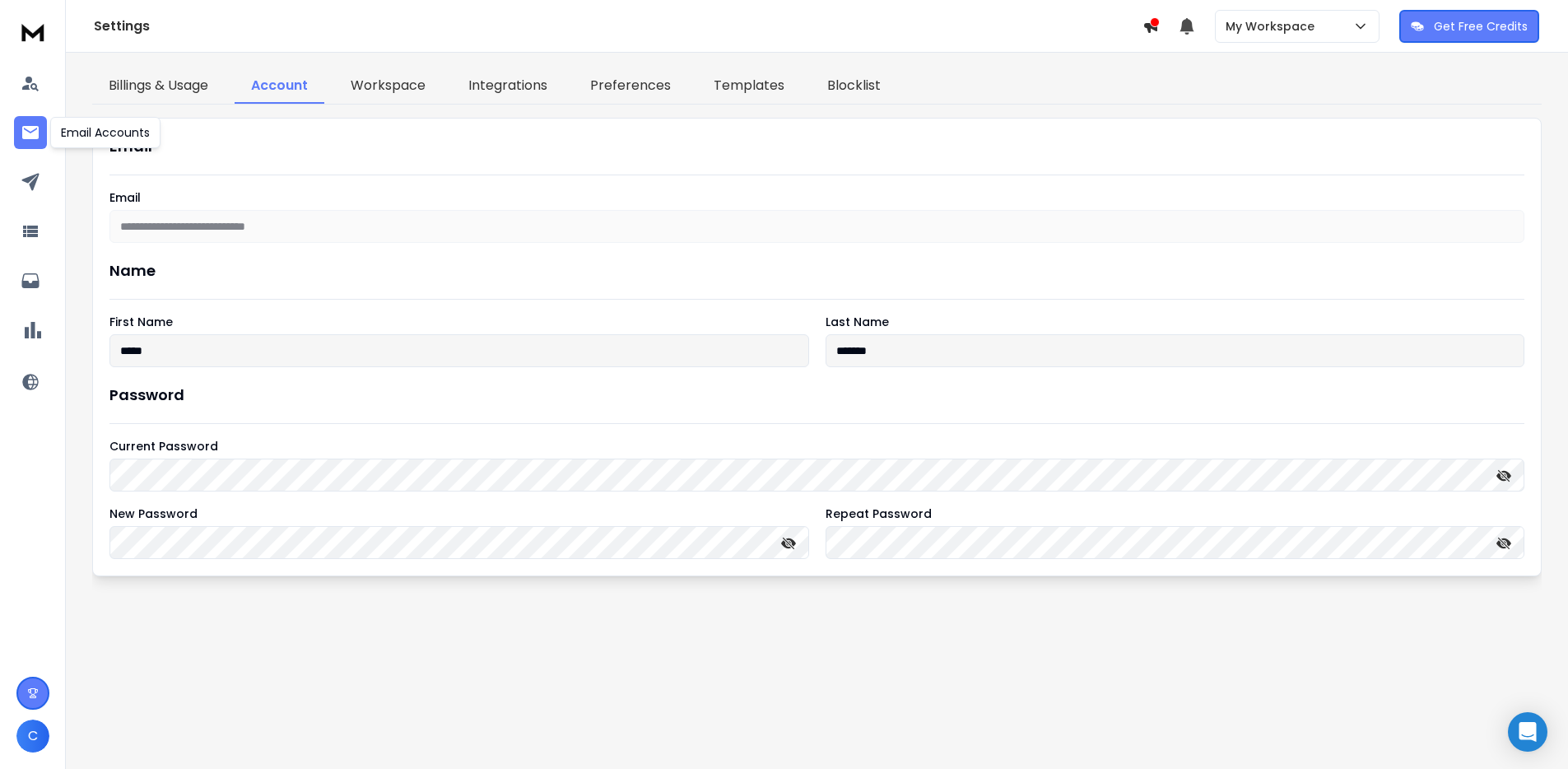
click at [31, 127] on icon at bounding box center [30, 132] width 16 height 13
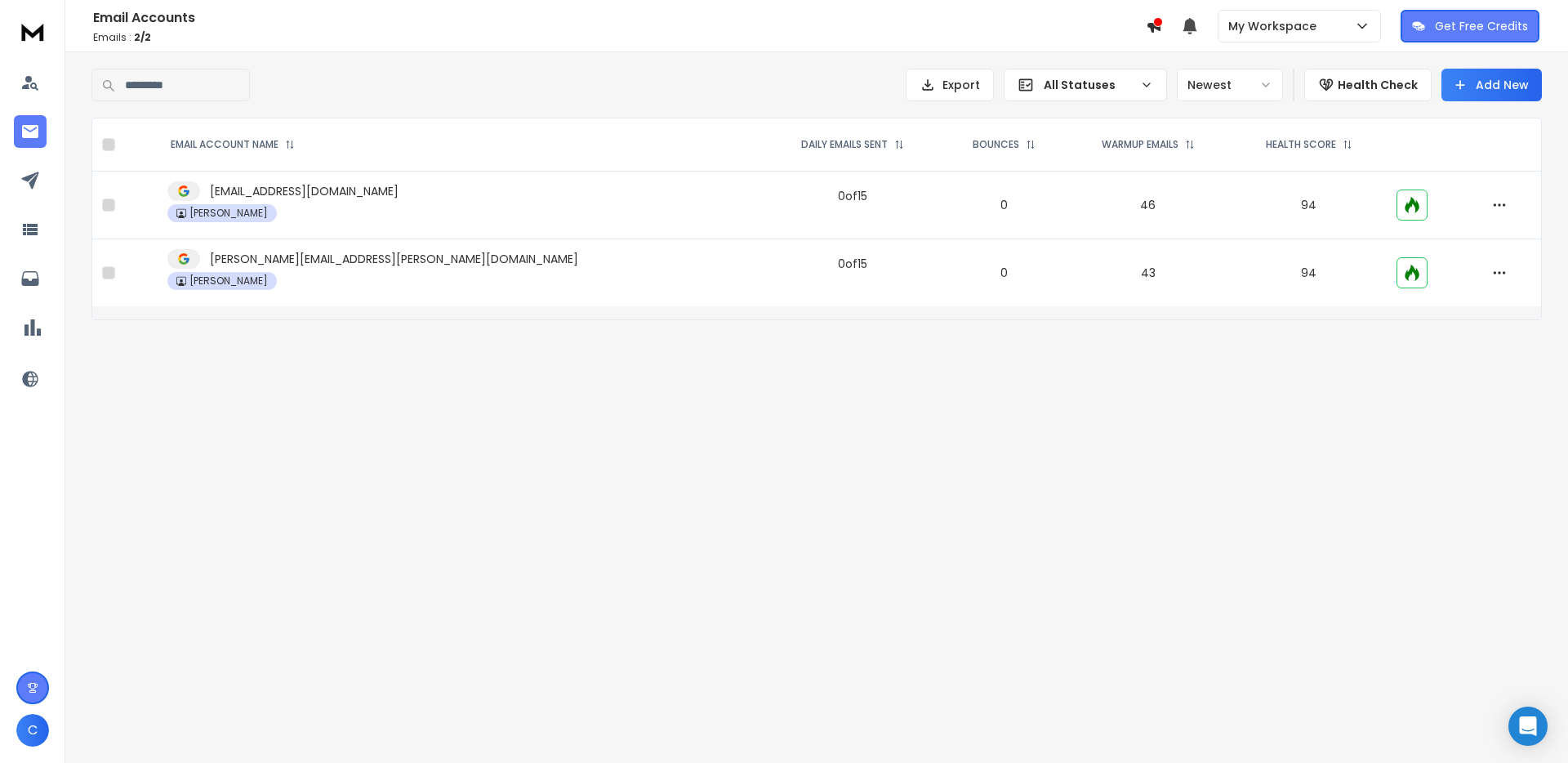
click at [527, 116] on div "Export All Statuses Newest Health Check Add New EMAIL ACCOUNT NAME DAILY EMAILS…" at bounding box center [816, 194] width 1451 height 252
click at [599, 459] on div "Get only verified leads with our AI-powered Lead Finder, starting at $22/mo Try…" at bounding box center [784, 382] width 1568 height 763
click at [378, 65] on div "Export All Statuses Newest Health Check Add New EMAIL ACCOUNT NAME DAILY EMAILS…" at bounding box center [816, 194] width 1503 height 284
click at [38, 78] on icon at bounding box center [30, 82] width 19 height 19
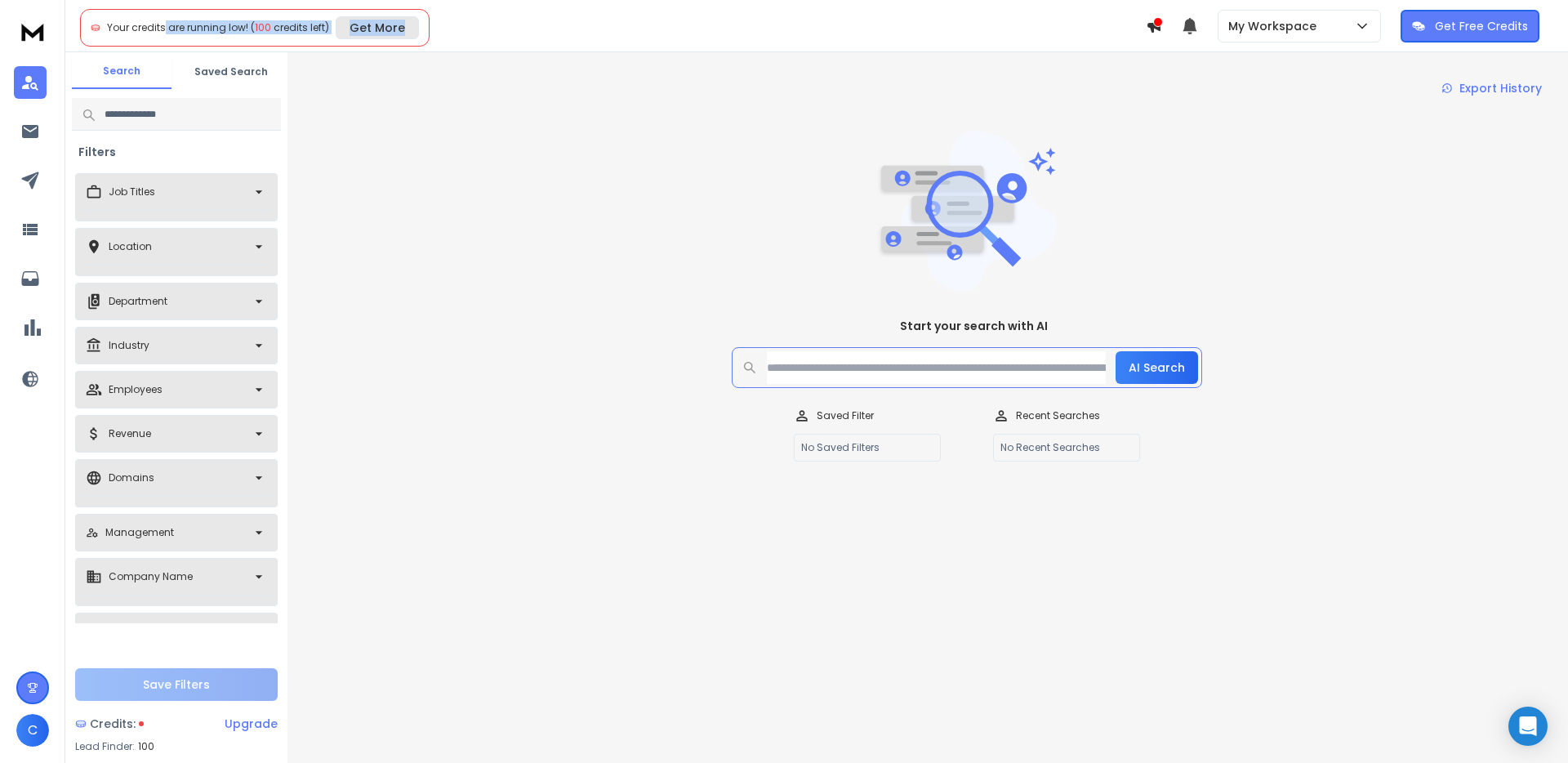
drag, startPoint x: 165, startPoint y: 28, endPoint x: 405, endPoint y: 31, distance: 240.0
click at [405, 31] on div "Your credits are running low! ( 100 credits left) Get More" at bounding box center [254, 27] width 328 height 23
click at [549, 145] on div "Export History Start your search with AI" at bounding box center [967, 203] width 1306 height 262
click at [444, 310] on div "Export History Start your search with AI" at bounding box center [967, 203] width 1306 height 262
click at [32, 737] on span "C" at bounding box center [32, 730] width 33 height 33
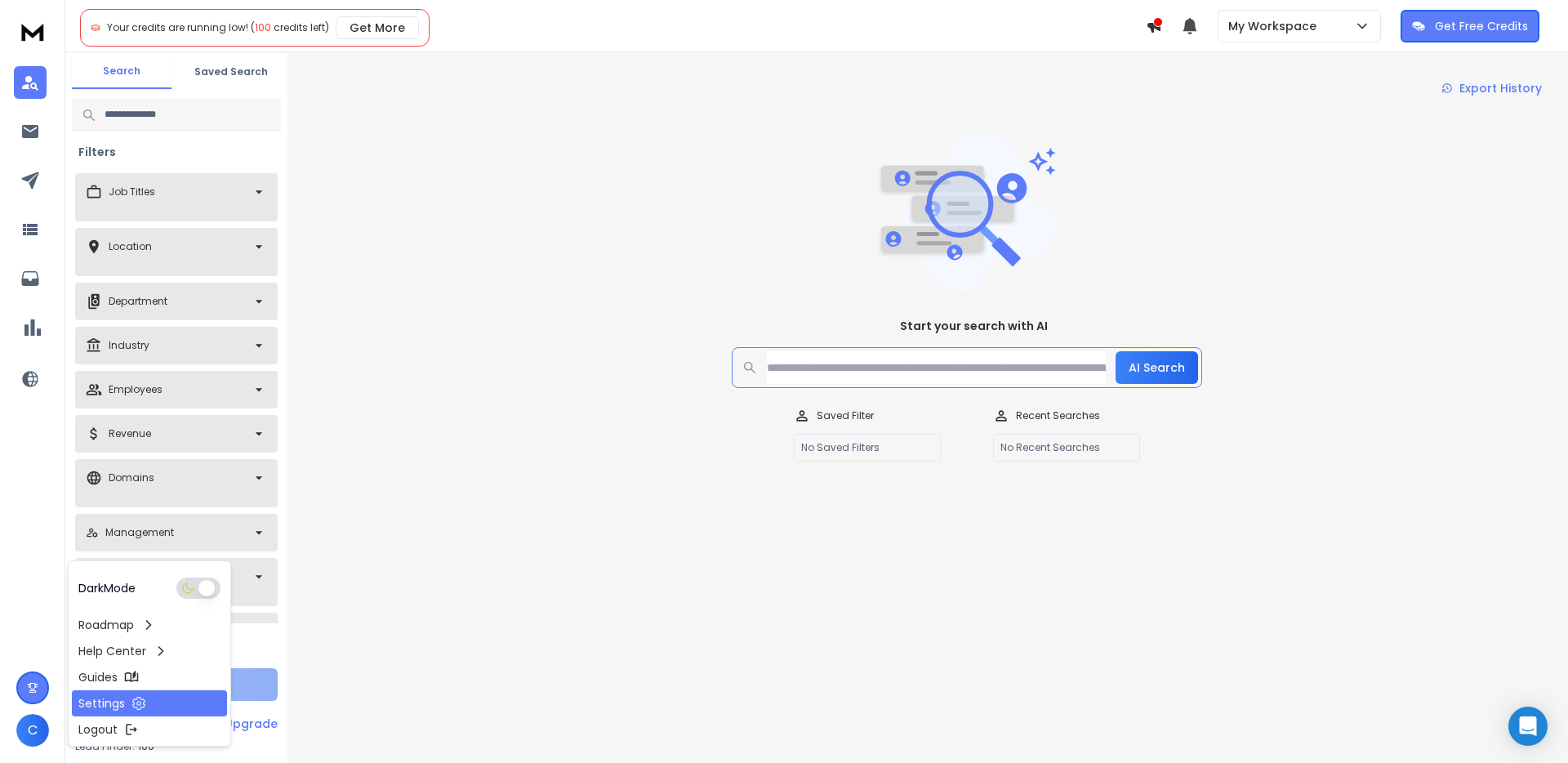
click at [128, 703] on div "Settings" at bounding box center [149, 703] width 155 height 26
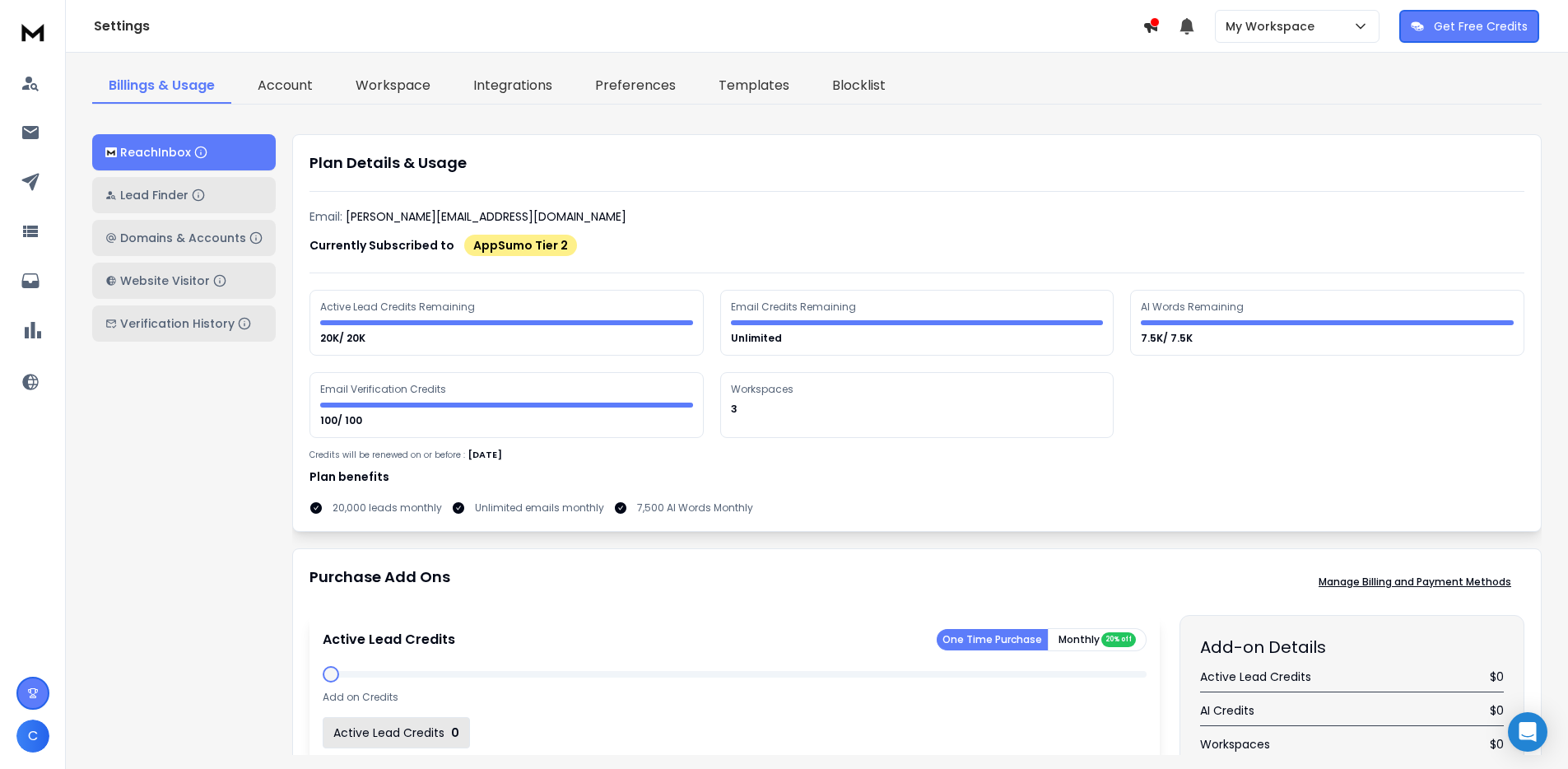
click at [646, 231] on div "Email: corey@harttoheartmarketing.com Currently Subscribed to AppSumo Tier 2" at bounding box center [917, 232] width 1214 height 48
click at [762, 412] on div "3" at bounding box center [917, 408] width 372 height 13
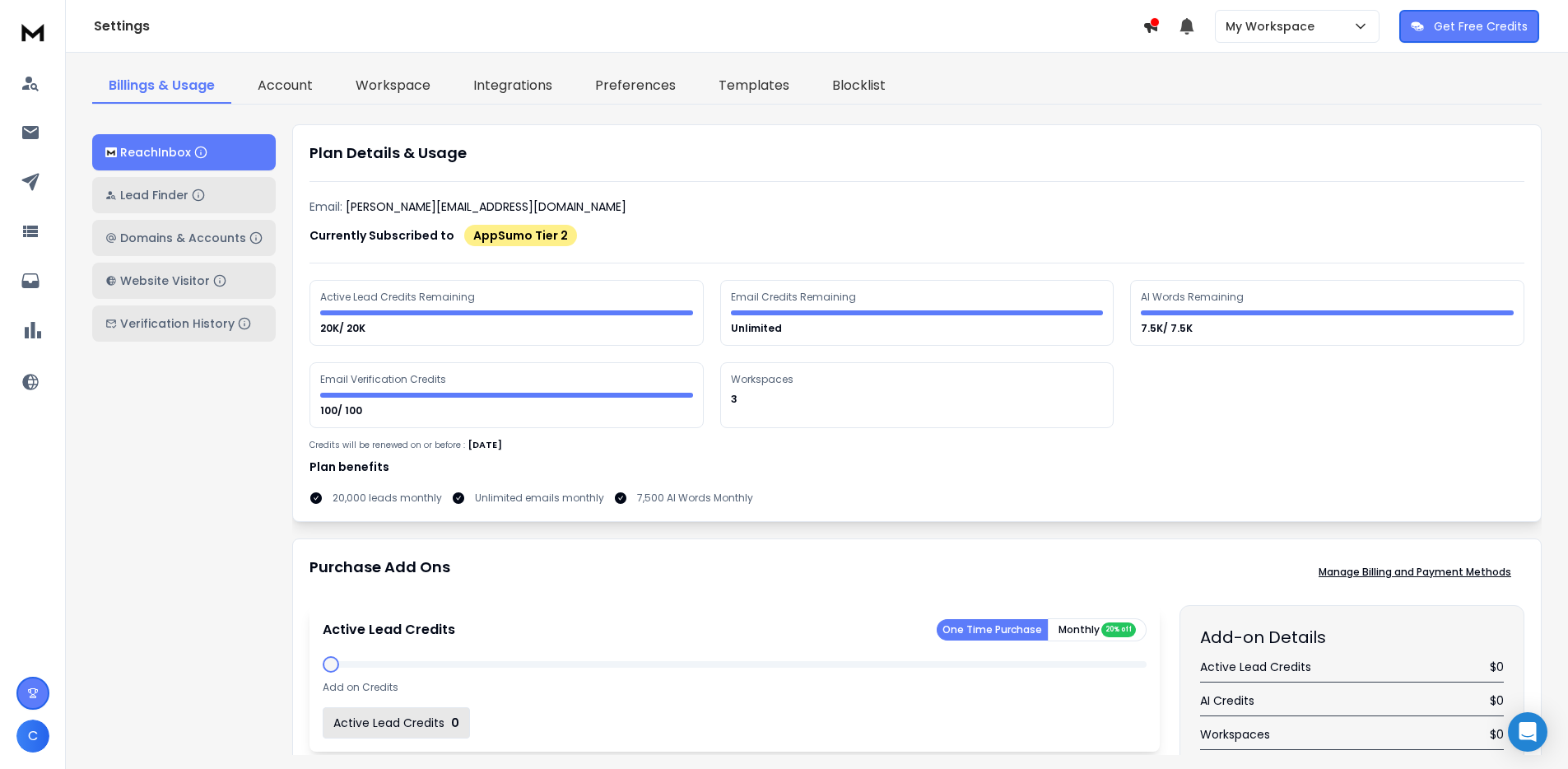
click at [151, 191] on button "Lead Finder" at bounding box center [184, 195] width 184 height 37
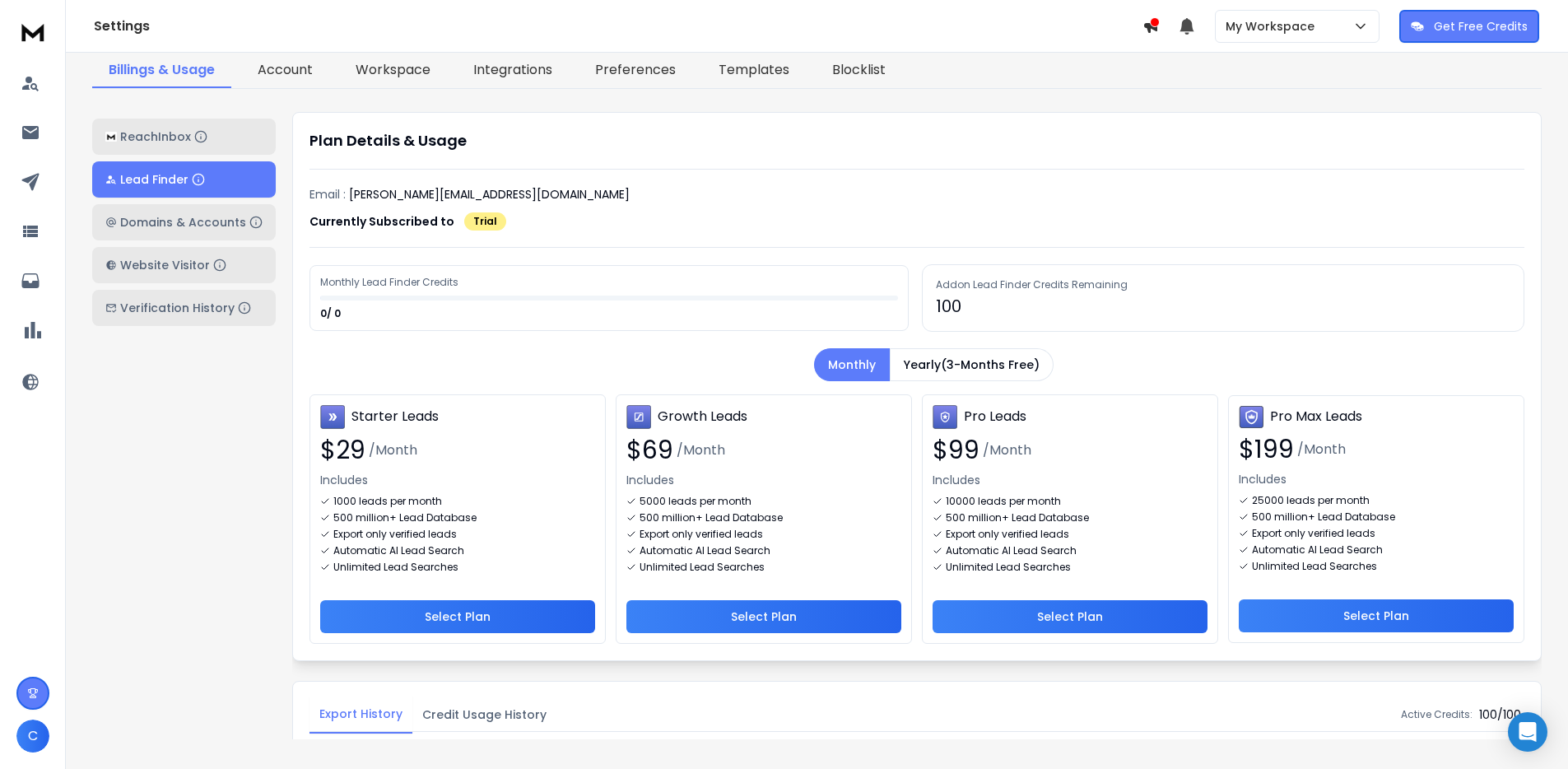
scroll to position [0, 0]
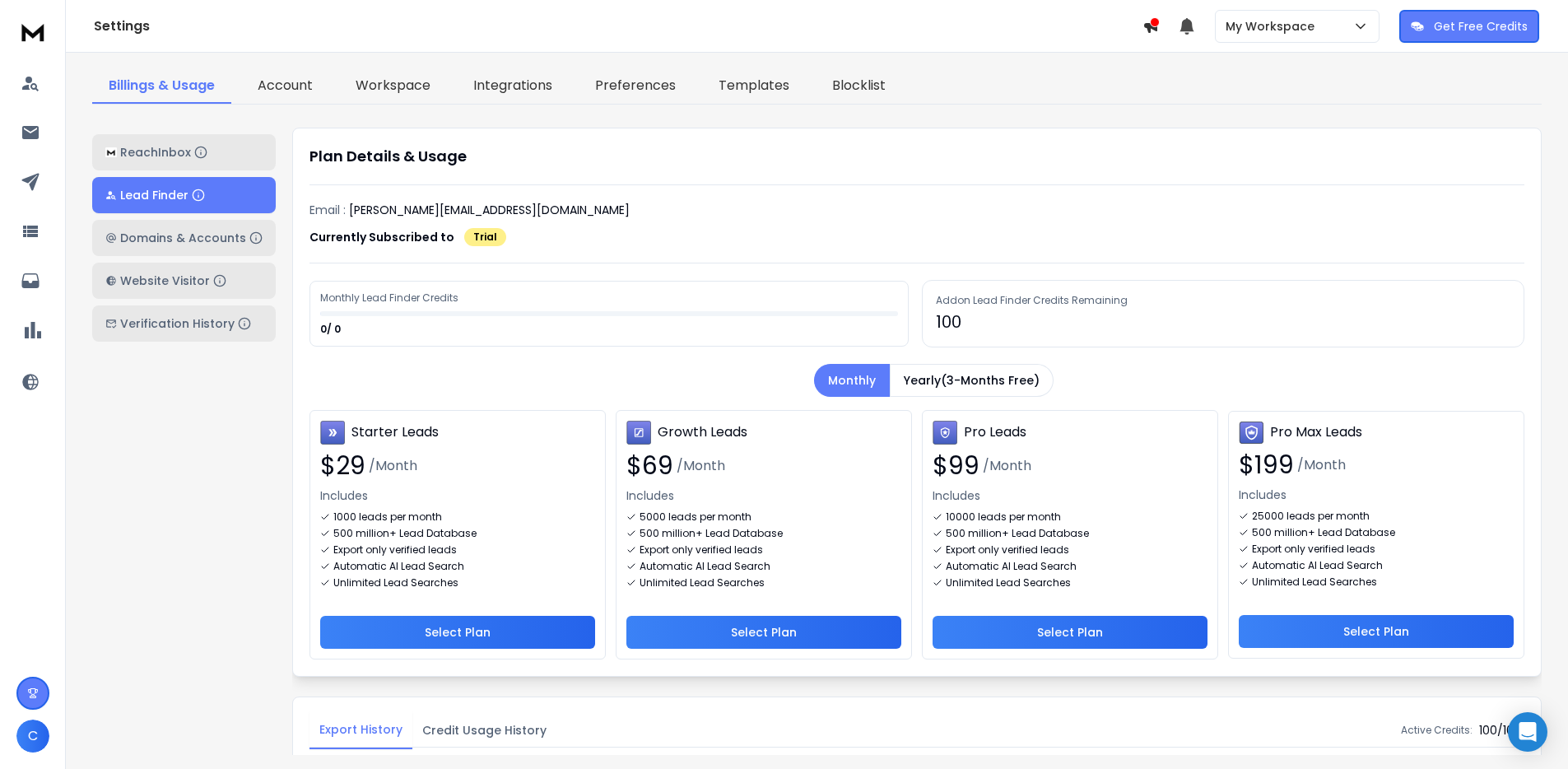
click at [193, 240] on button "Domains & Accounts" at bounding box center [184, 237] width 184 height 37
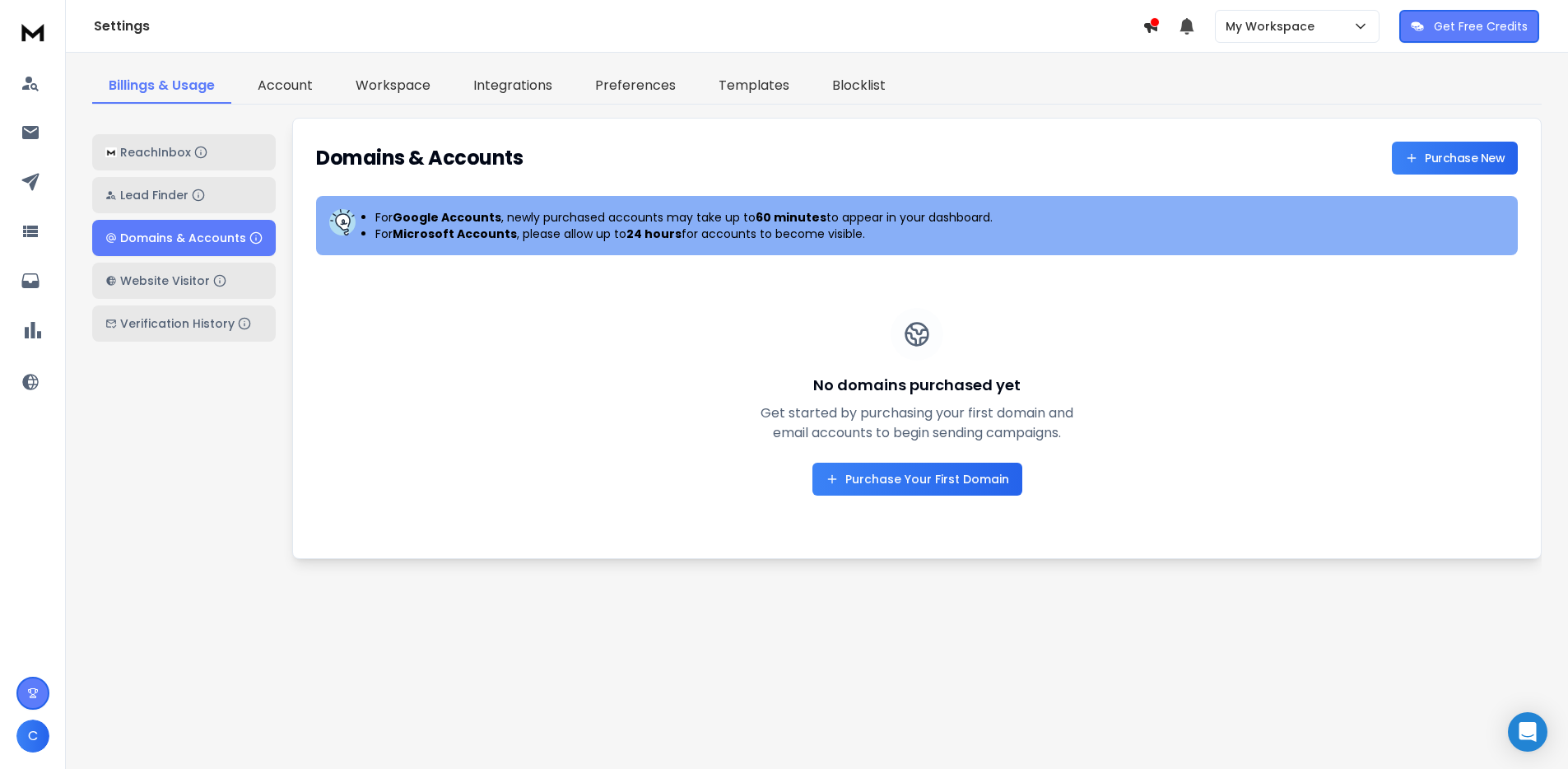
click at [174, 270] on button "Website Visitor" at bounding box center [184, 281] width 184 height 37
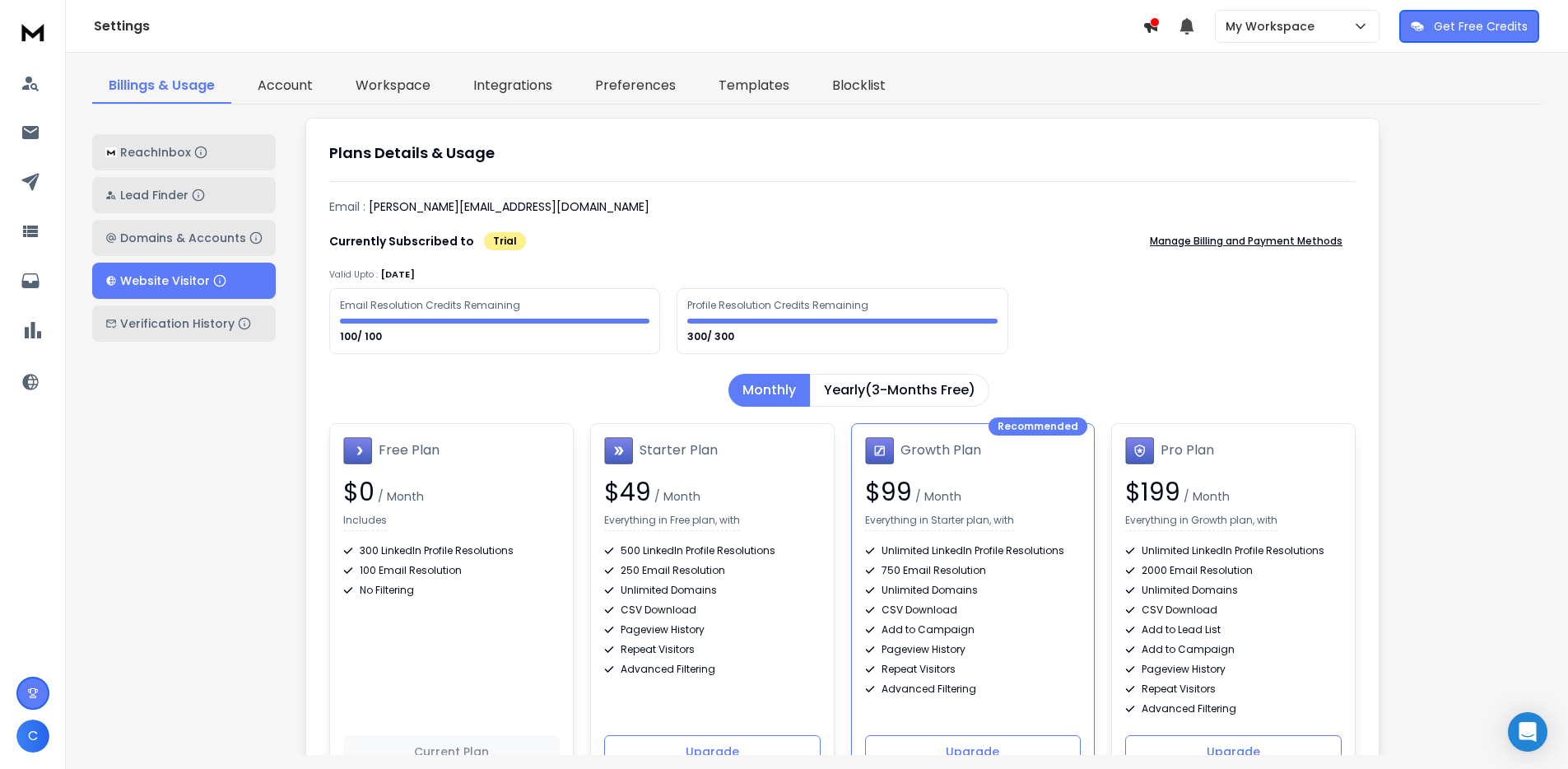
click at [139, 140] on button "ReachInbox" at bounding box center [184, 152] width 184 height 37
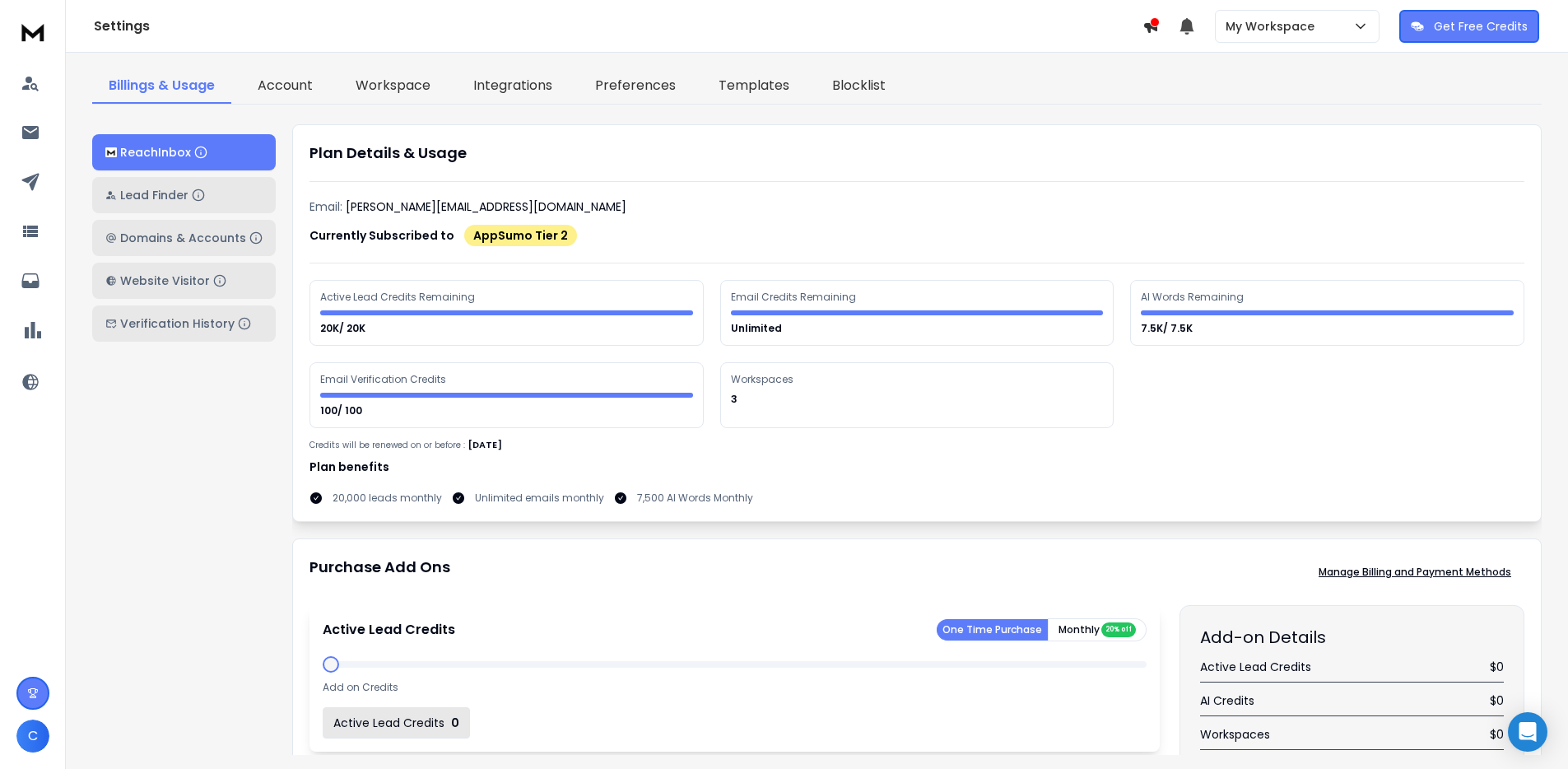
drag, startPoint x: 452, startPoint y: 231, endPoint x: 637, endPoint y: 221, distance: 185.3
click at [637, 221] on div "Email: corey@harttoheartmarketing.com Currently Subscribed to AppSumo Tier 2" at bounding box center [917, 222] width 1214 height 48
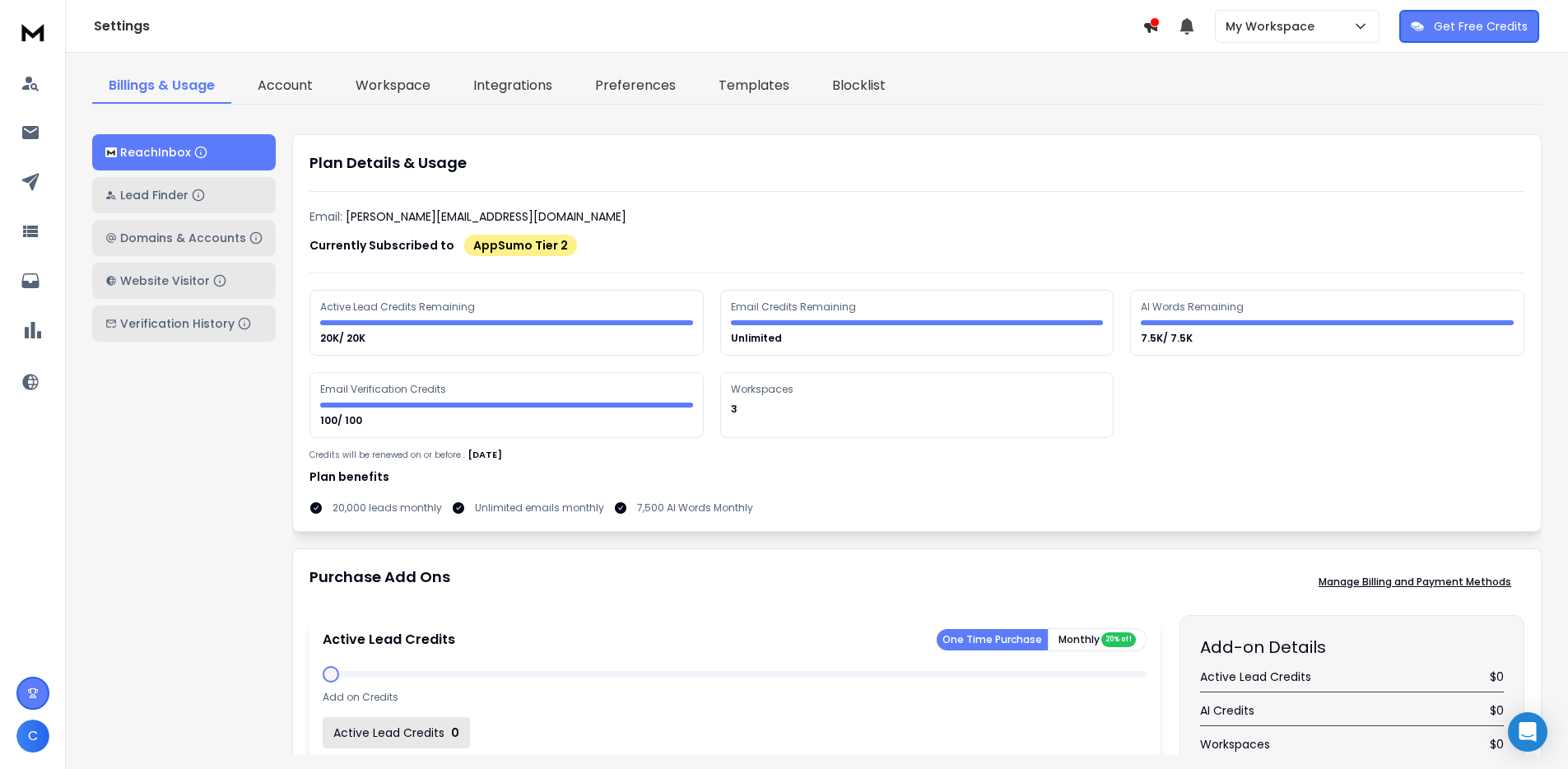
click at [511, 87] on link "Integrations" at bounding box center [513, 86] width 112 height 35
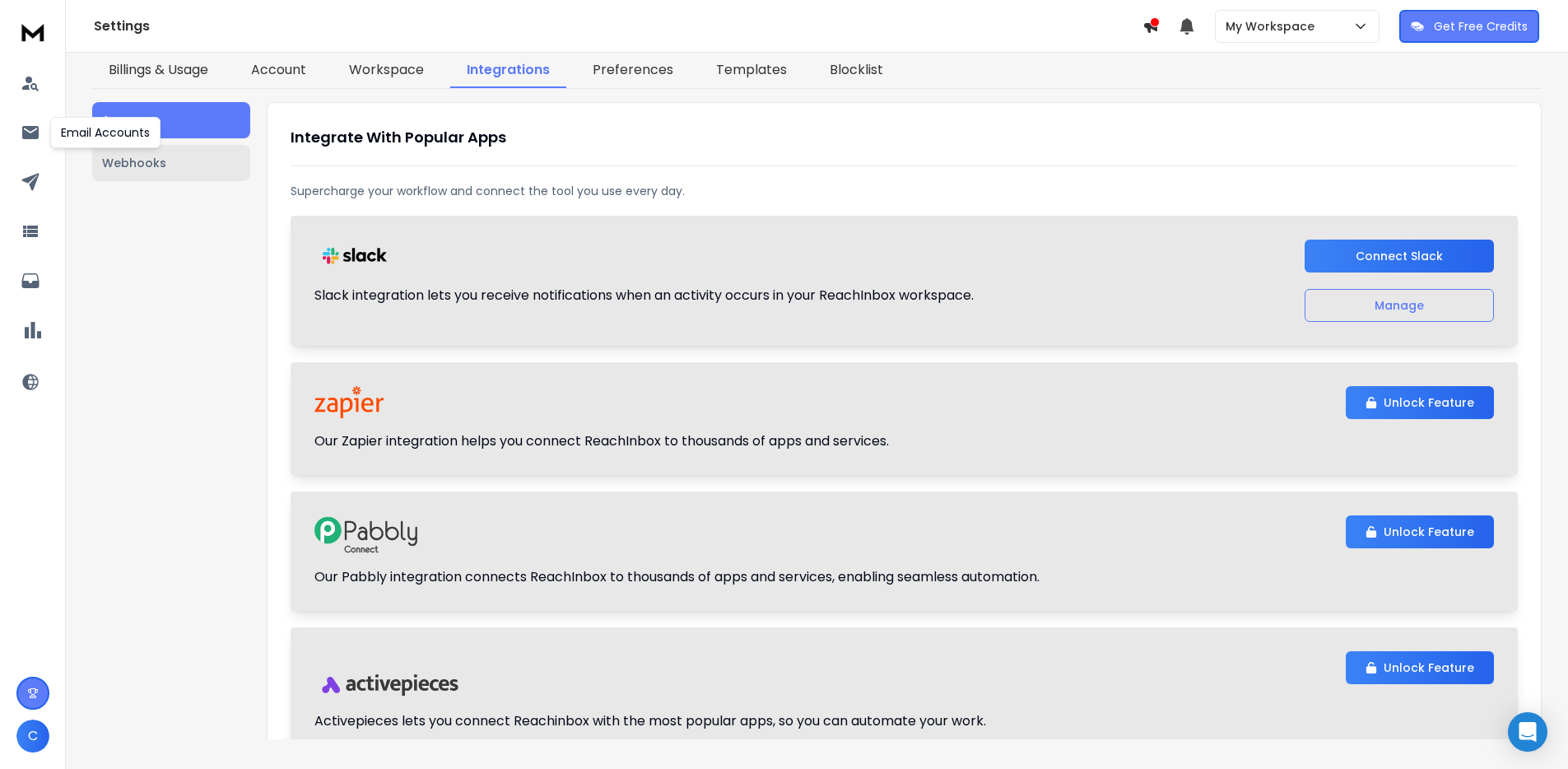
click at [26, 115] on div at bounding box center [32, 236] width 38 height 339
click at [29, 119] on link at bounding box center [30, 132] width 33 height 33
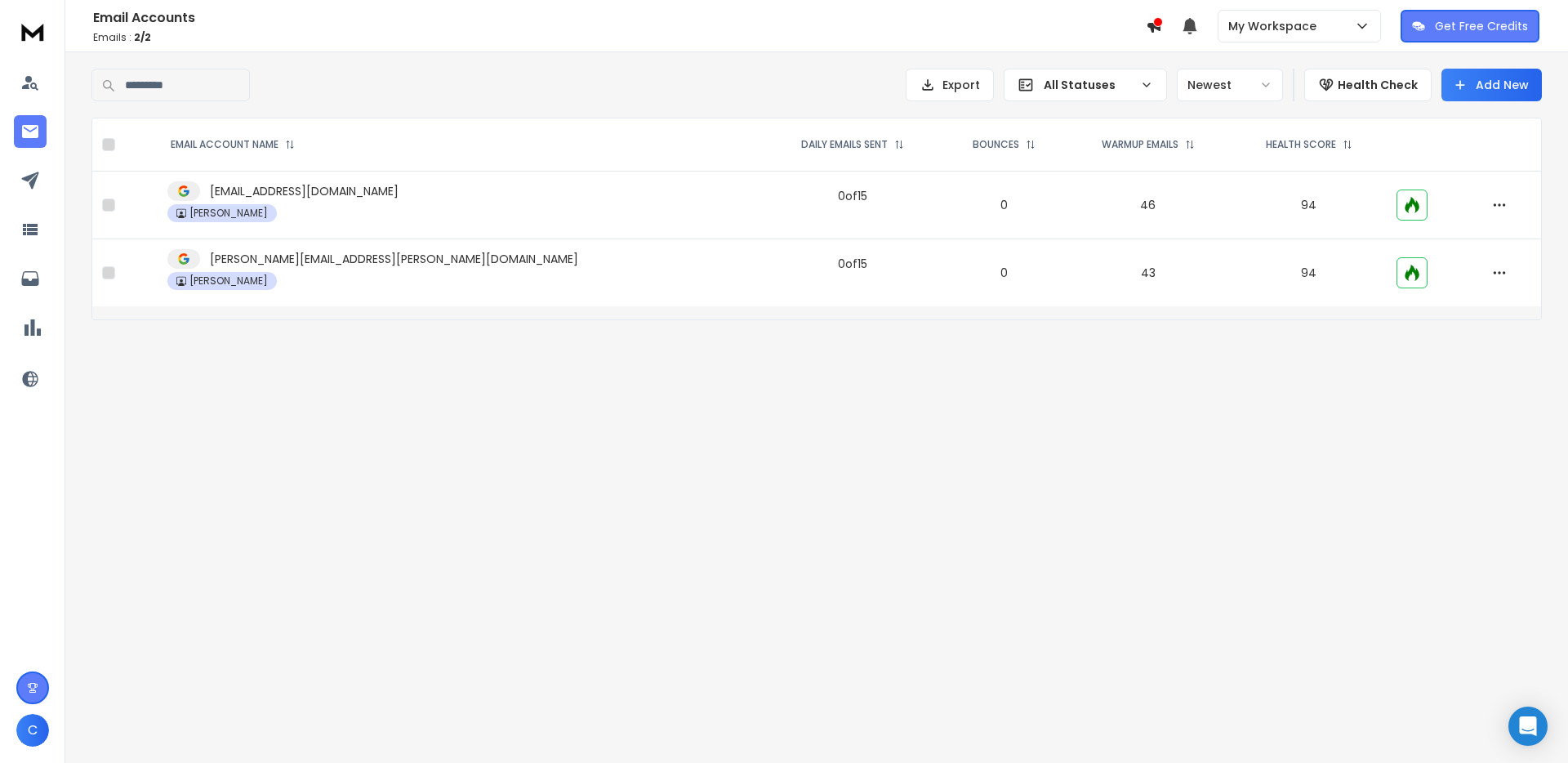
click at [410, 96] on div at bounding box center [493, 84] width 804 height 33
